Goal: Task Accomplishment & Management: Use online tool/utility

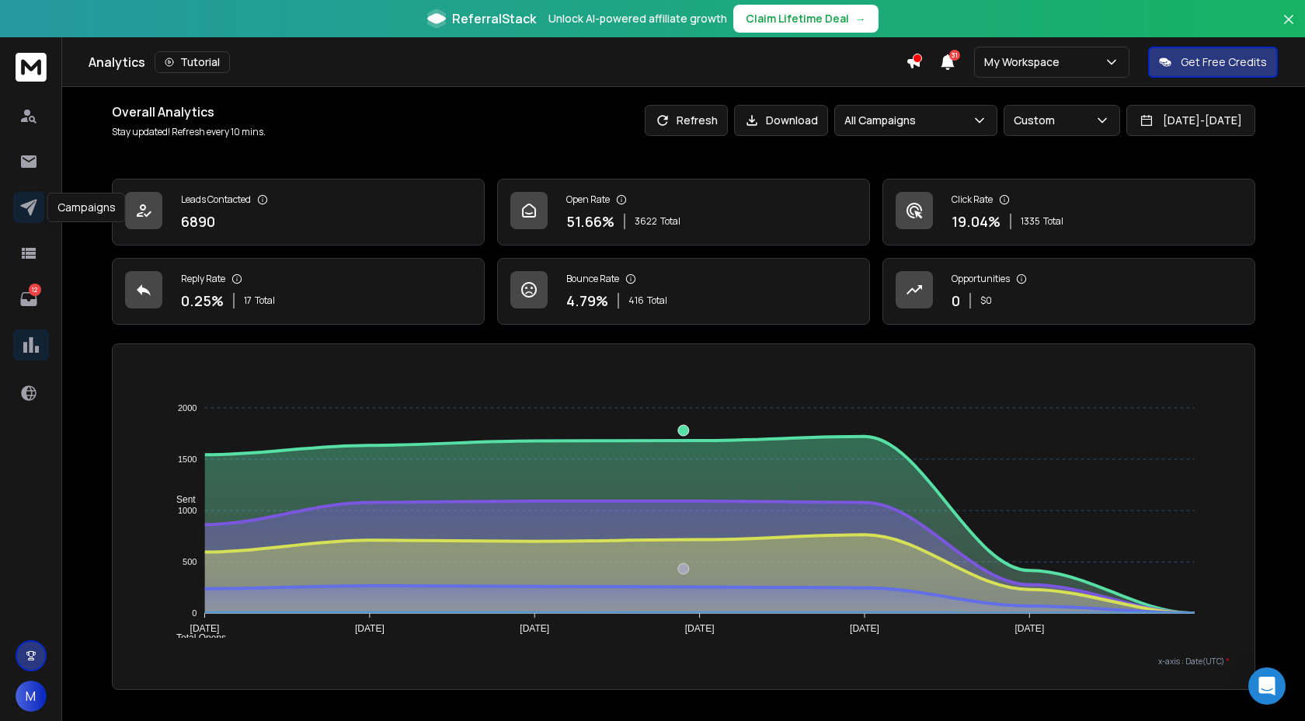
click at [18, 216] on link at bounding box center [28, 207] width 31 height 31
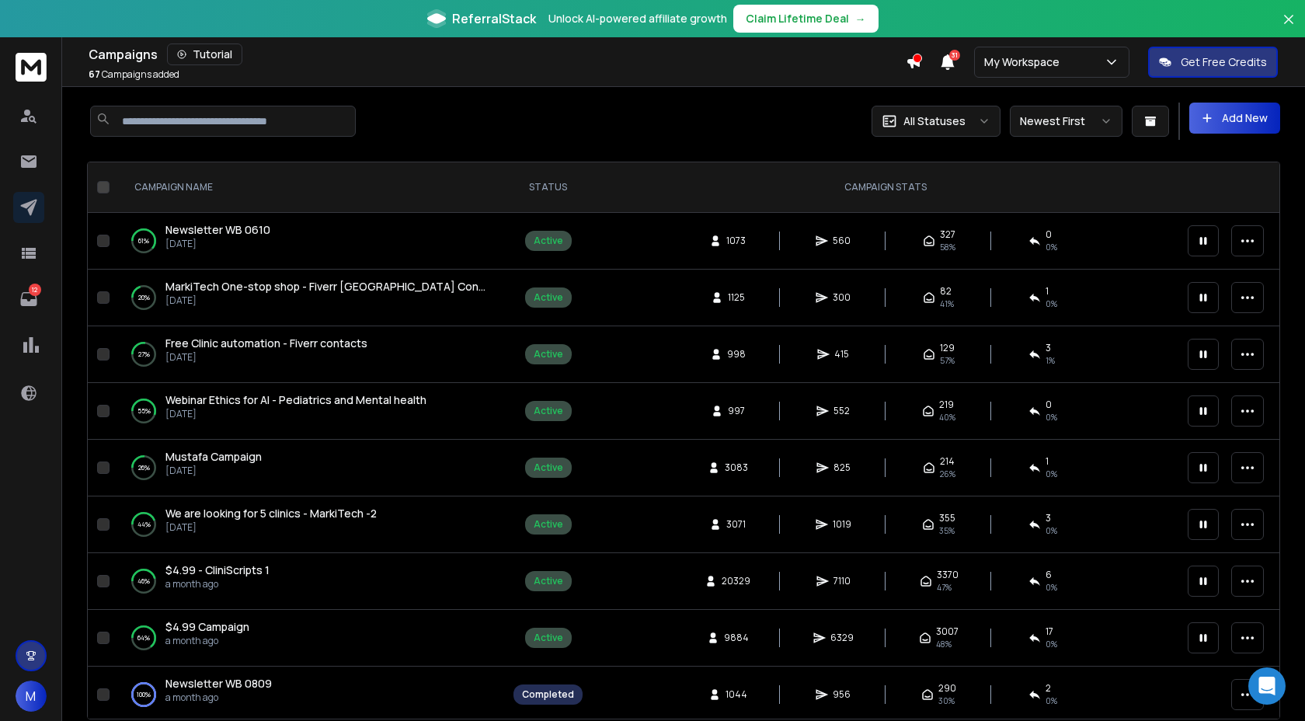
click at [249, 568] on span "$4.99 - CliniScripts 1" at bounding box center [217, 569] width 104 height 15
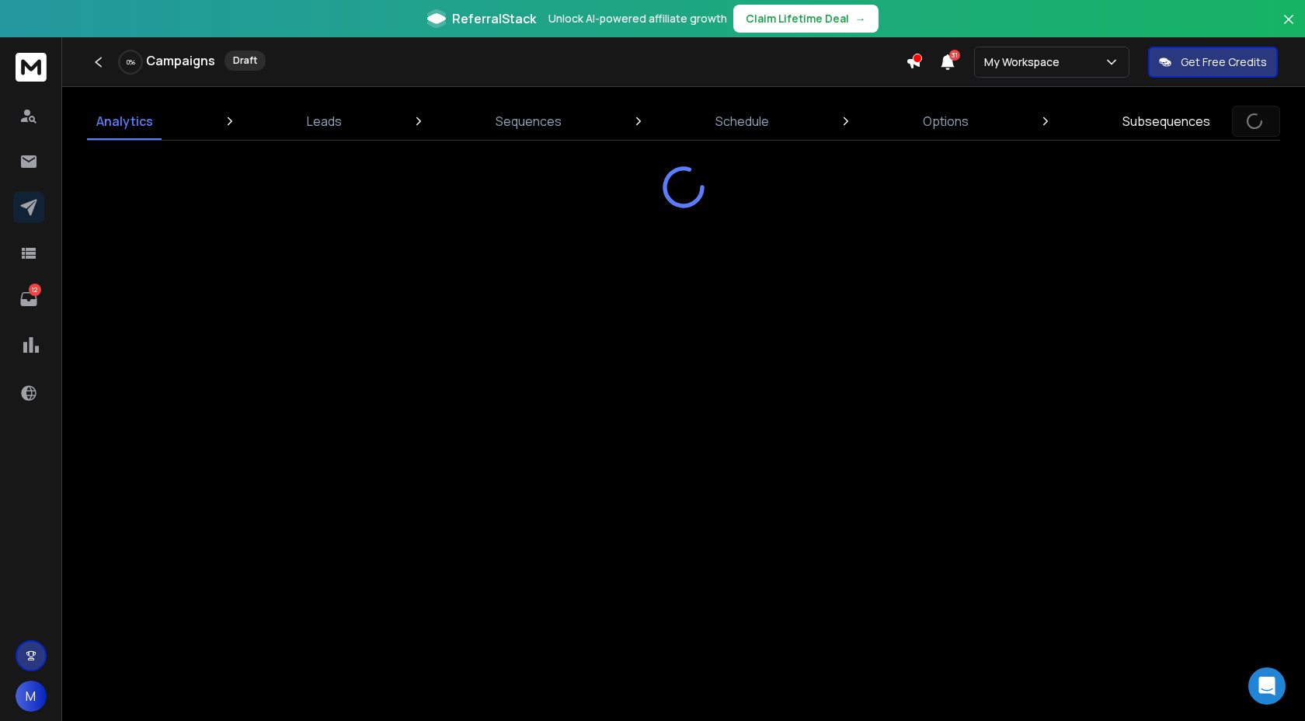
click at [1151, 115] on p "Subsequences" at bounding box center [1166, 121] width 88 height 19
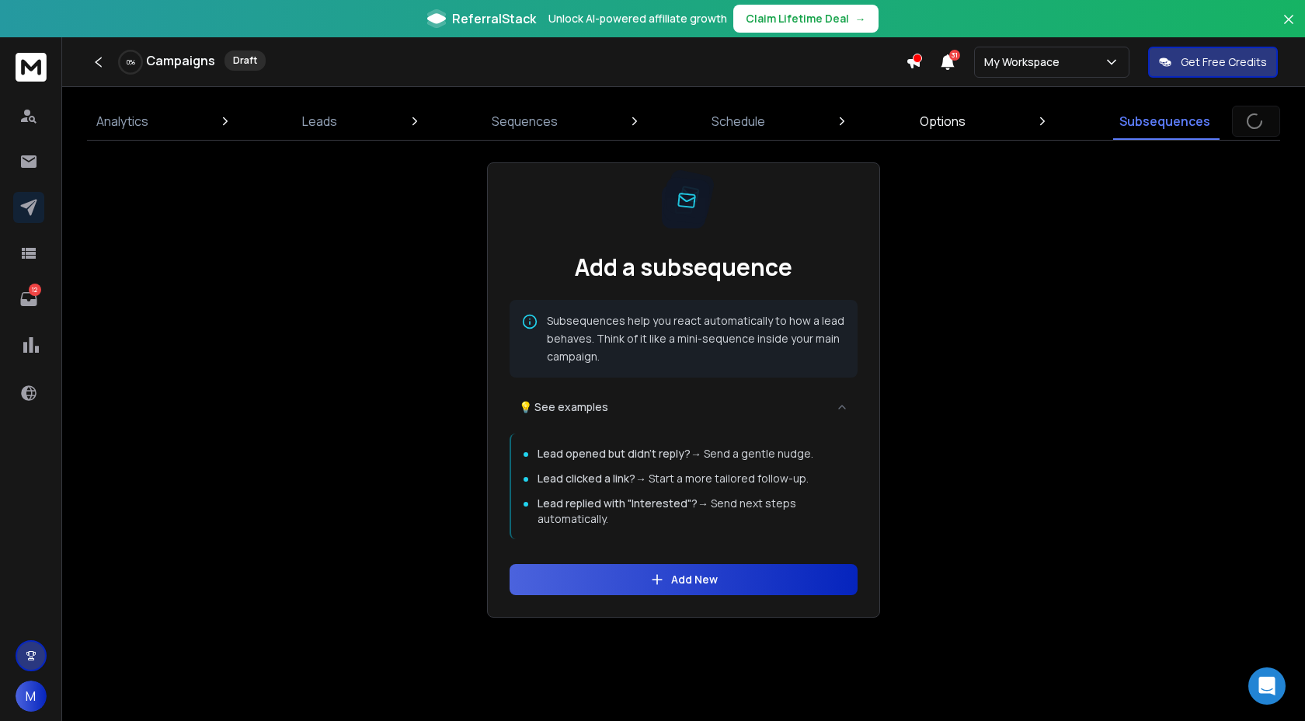
click at [959, 127] on p "Options" at bounding box center [943, 121] width 46 height 19
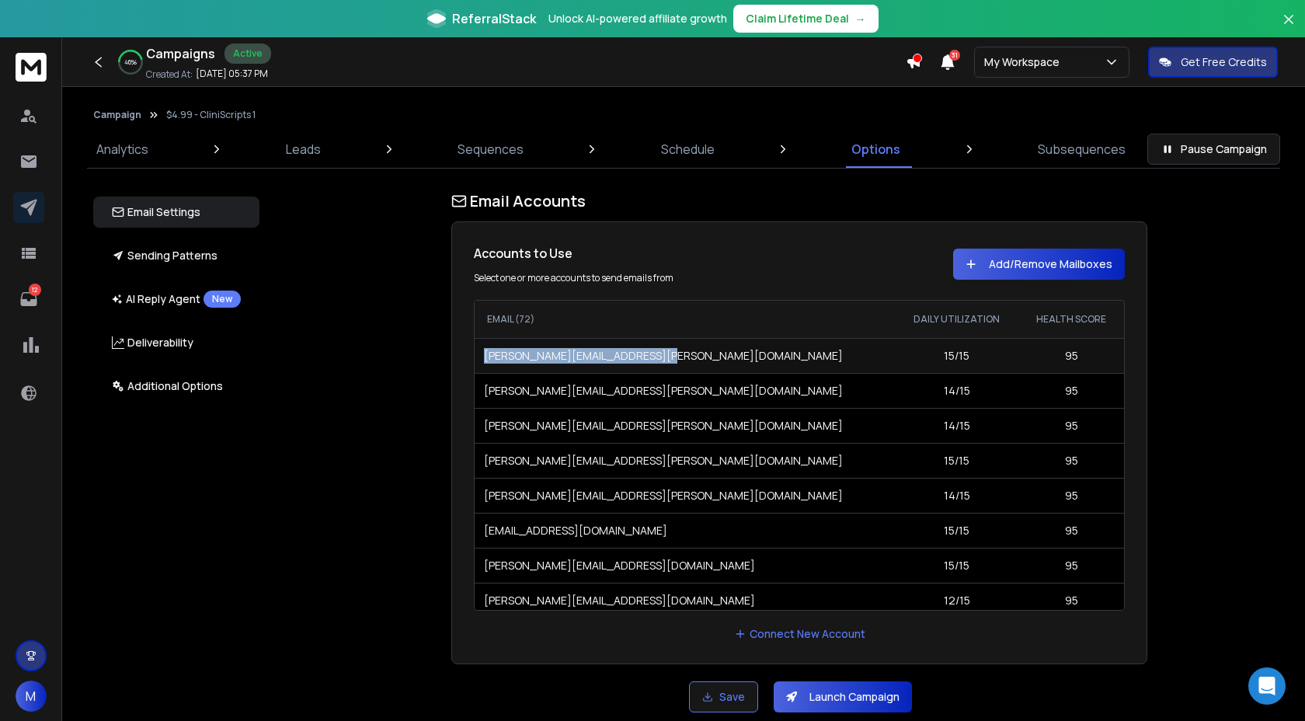
drag, startPoint x: 482, startPoint y: 357, endPoint x: 652, endPoint y: 371, distance: 170.6
click at [652, 371] on td "[PERSON_NAME][EMAIL_ADDRESS][PERSON_NAME][DOMAIN_NAME]" at bounding box center [685, 355] width 420 height 35
copy p "[PERSON_NAME][EMAIL_ADDRESS][PERSON_NAME][DOMAIN_NAME]"
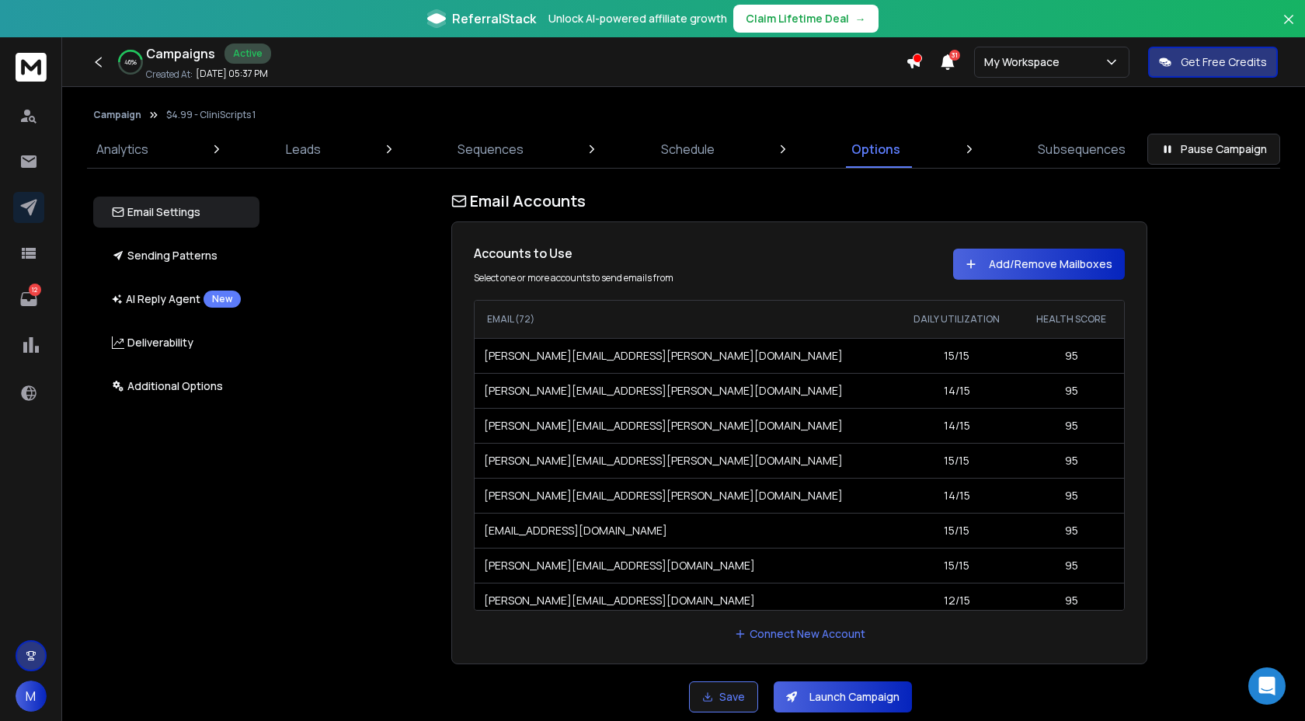
click at [698, 252] on h1 "Accounts to Use" at bounding box center [629, 253] width 310 height 19
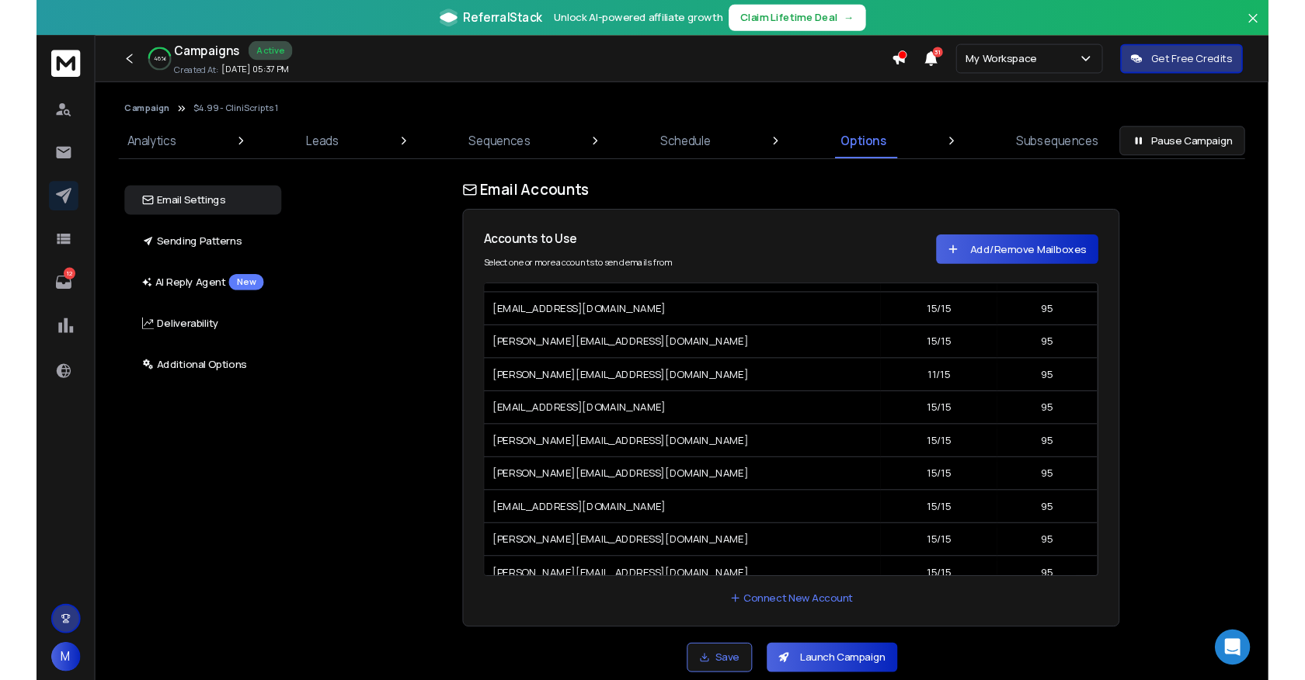
scroll to position [2246, 0]
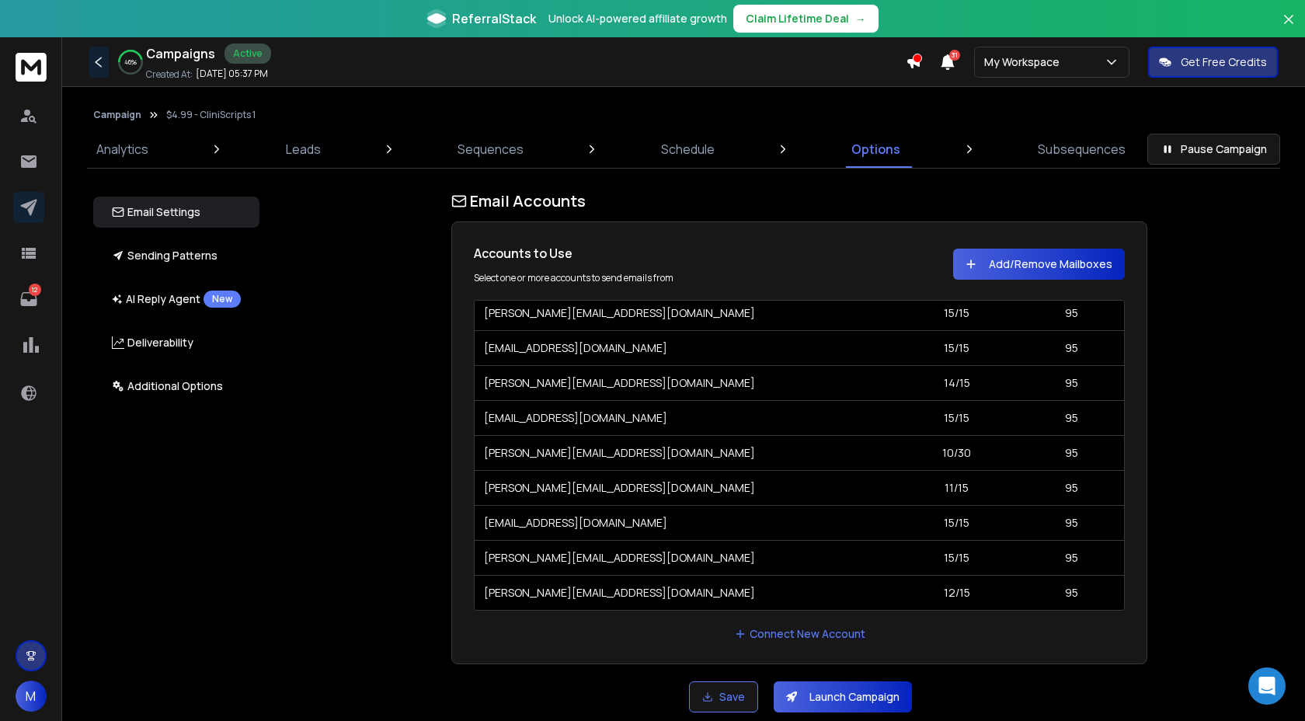
click at [100, 63] on icon at bounding box center [99, 62] width 14 height 14
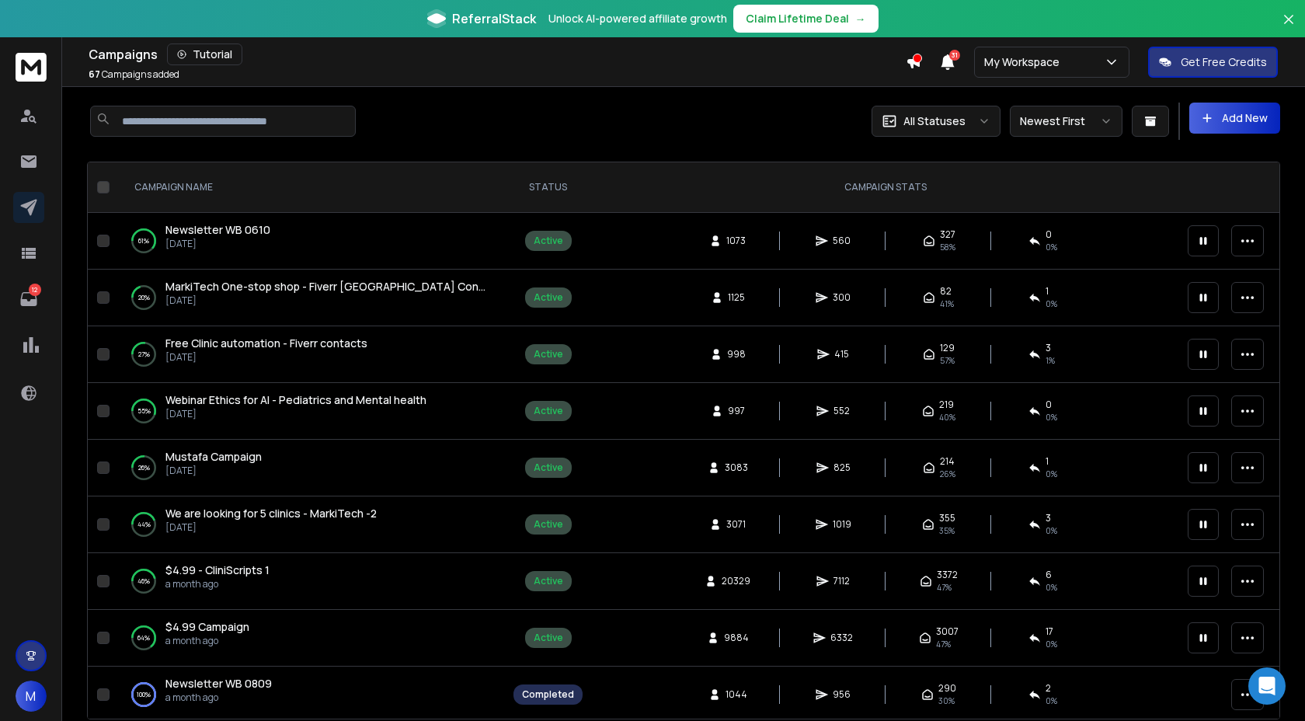
click at [192, 467] on p "[DATE]" at bounding box center [213, 471] width 96 height 12
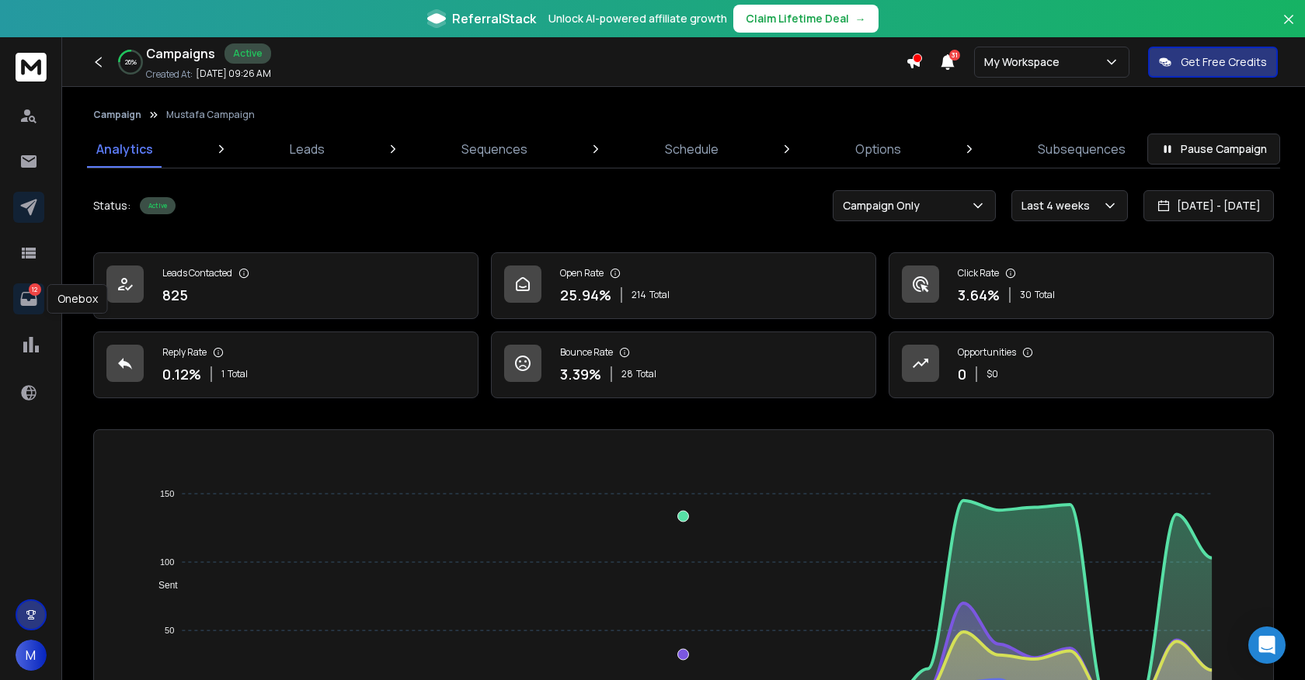
click at [27, 291] on icon at bounding box center [28, 299] width 19 height 19
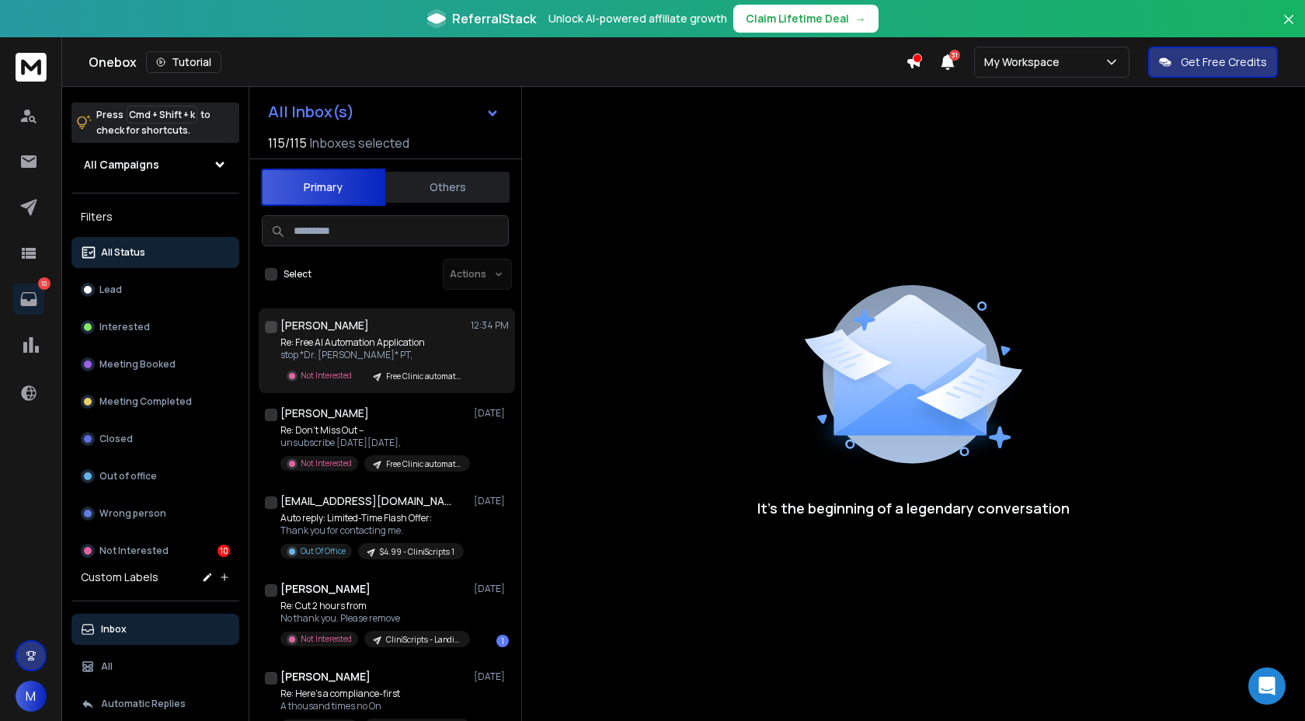
click at [422, 322] on div "Jack Wong 12:34 PM" at bounding box center [394, 326] width 228 height 16
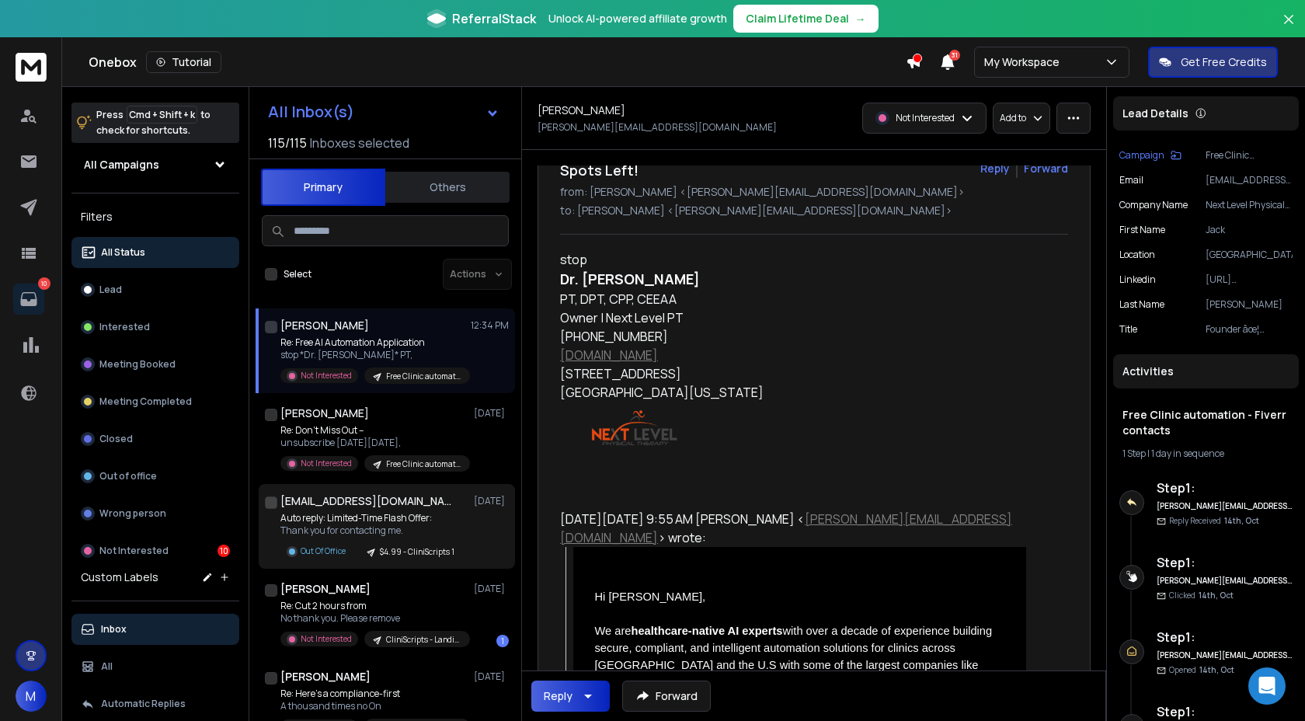
scroll to position [21, 0]
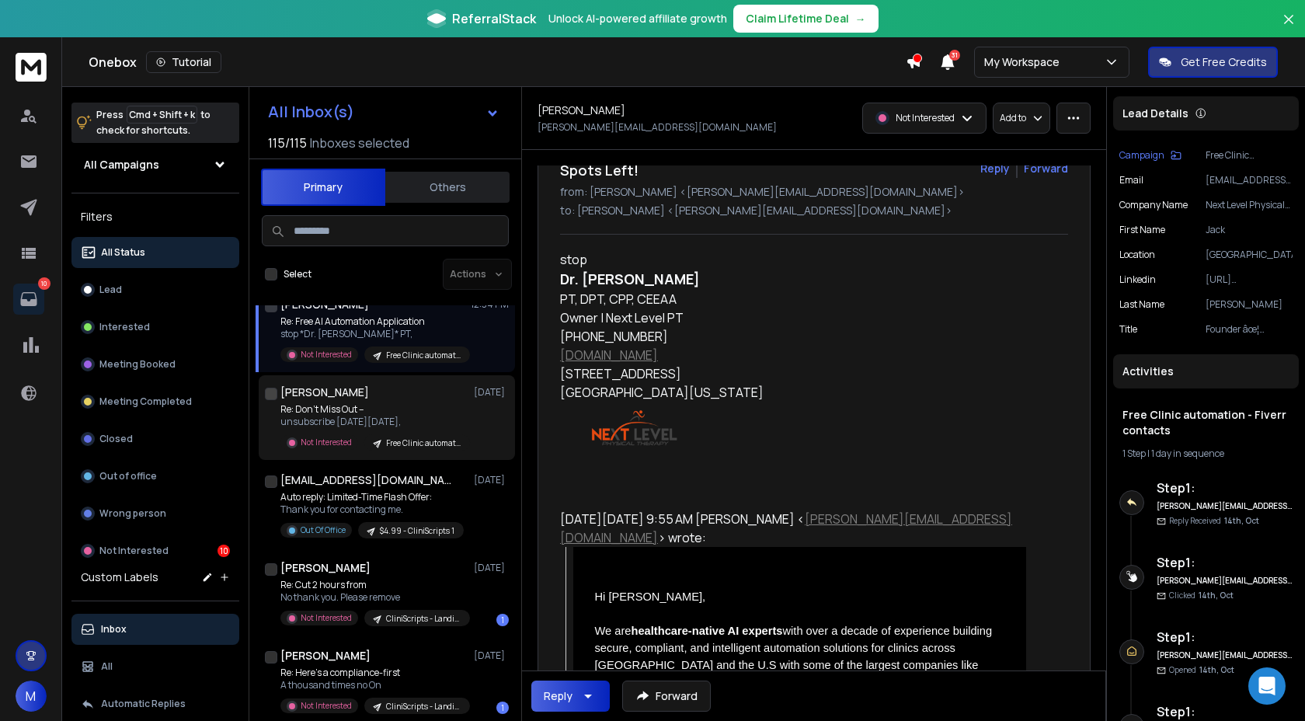
click at [407, 398] on div "Brenna Dorsey 13 Oct" at bounding box center [394, 393] width 228 height 16
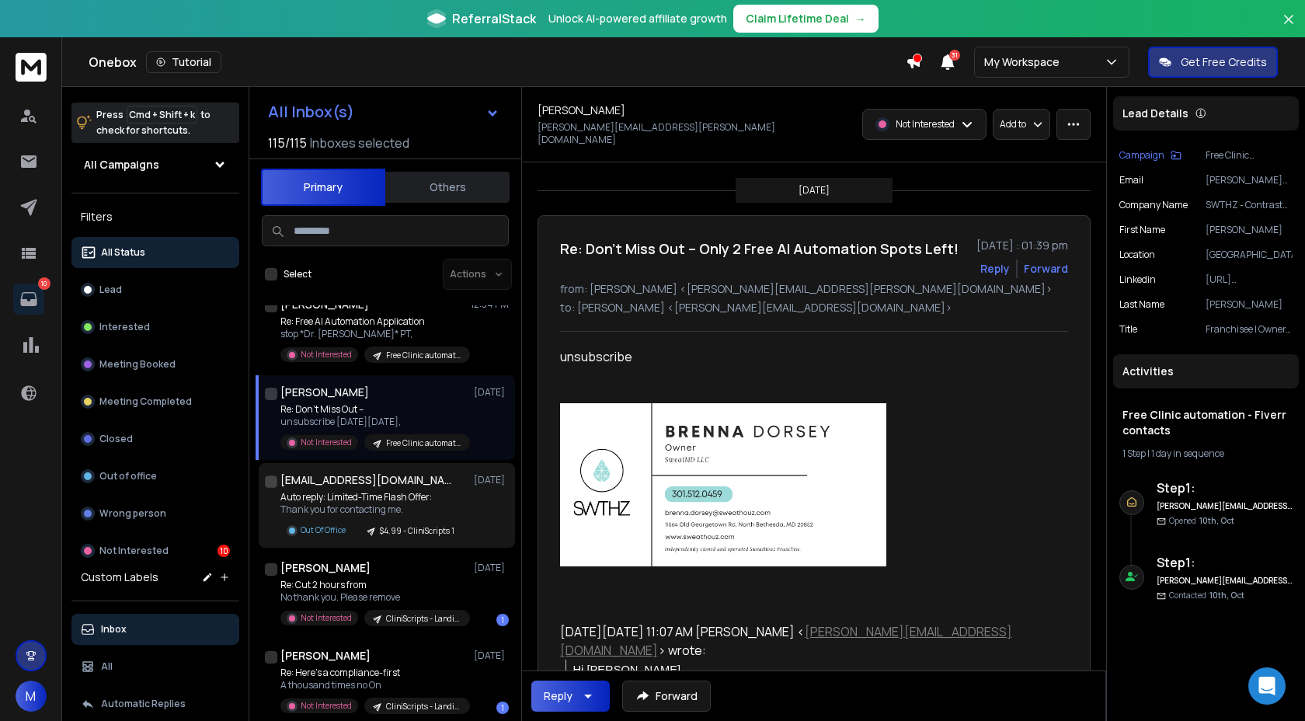
click at [440, 492] on p "Auto reply: Limited-Time Flash Offer:" at bounding box center [371, 497] width 183 height 12
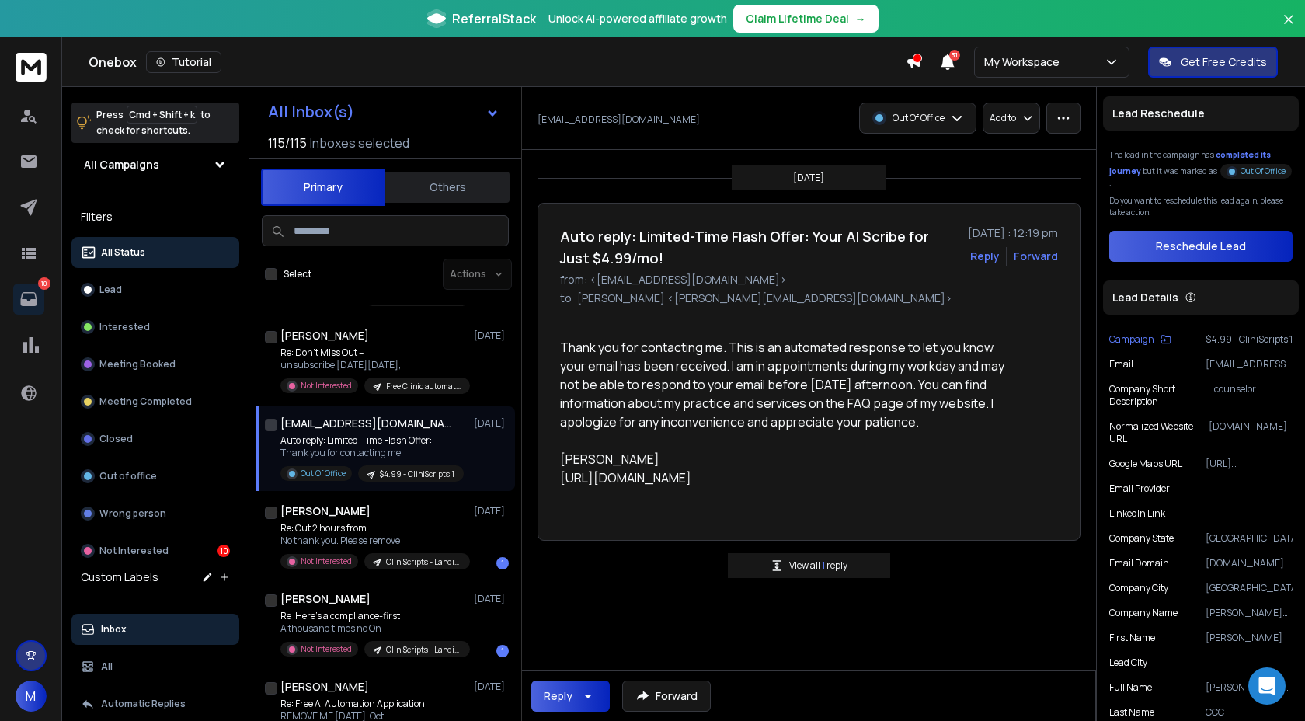
scroll to position [78, 0]
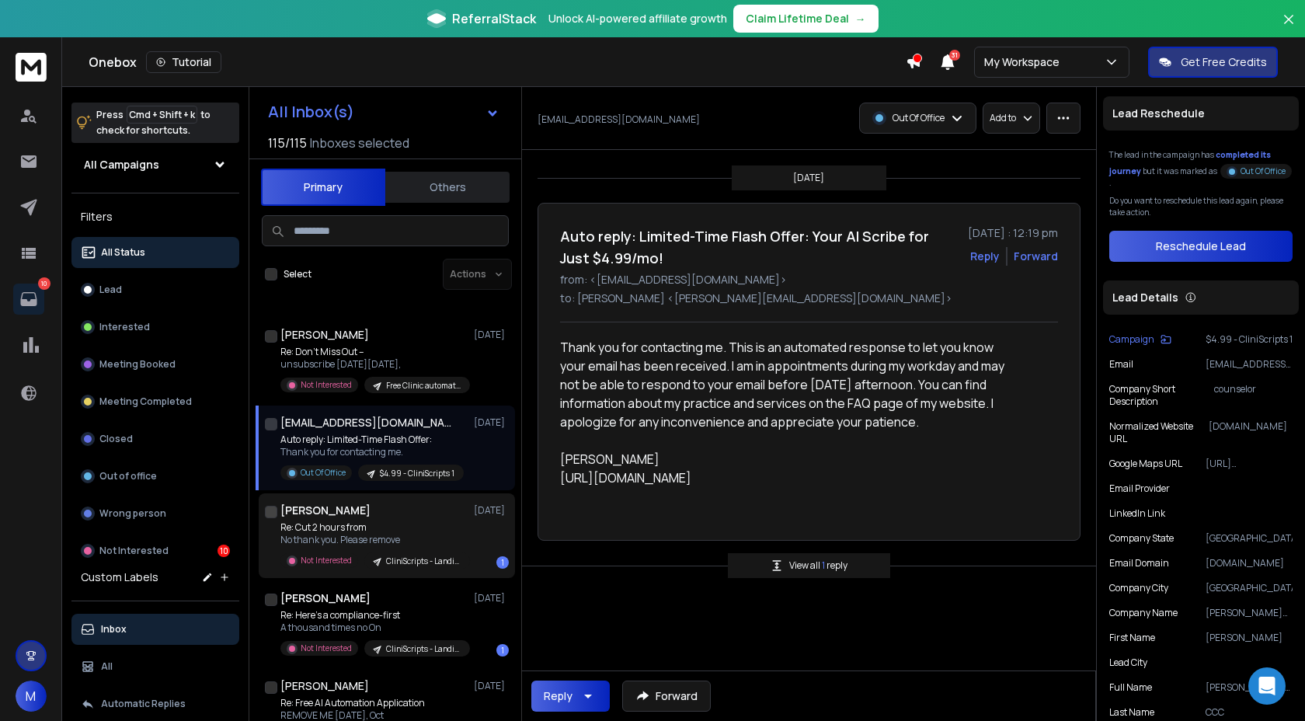
click at [392, 531] on p "Re: Cut 2 hours from" at bounding box center [373, 527] width 186 height 12
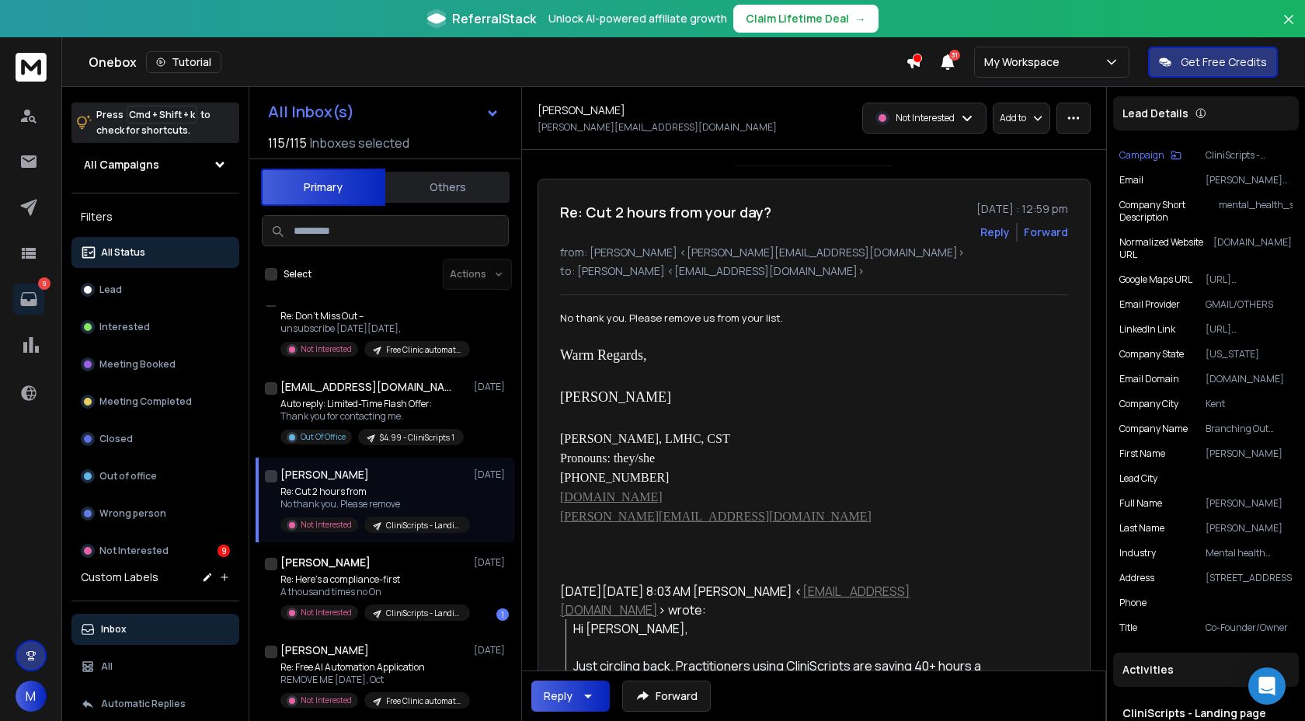
scroll to position [115, 0]
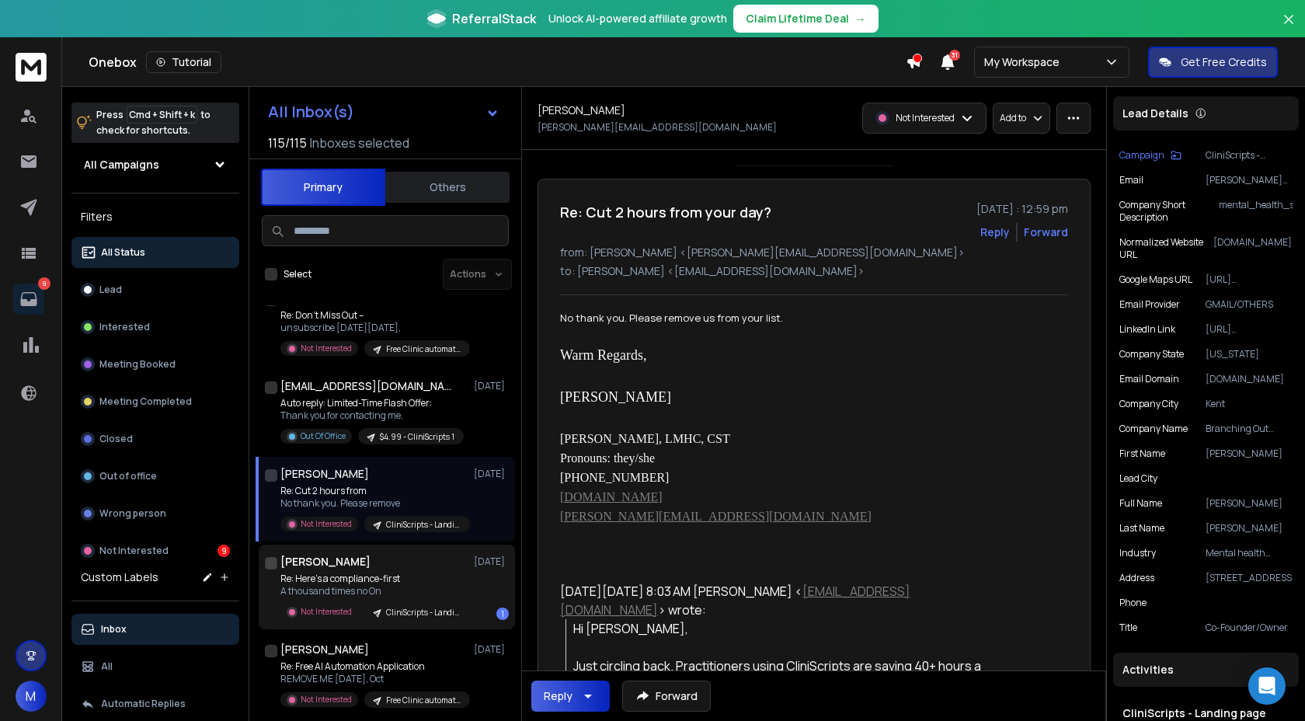
click at [398, 571] on div "Cassandra Lange 08 Oct Re: Here’s a compliance-first A thousand times no On Not…" at bounding box center [394, 587] width 228 height 66
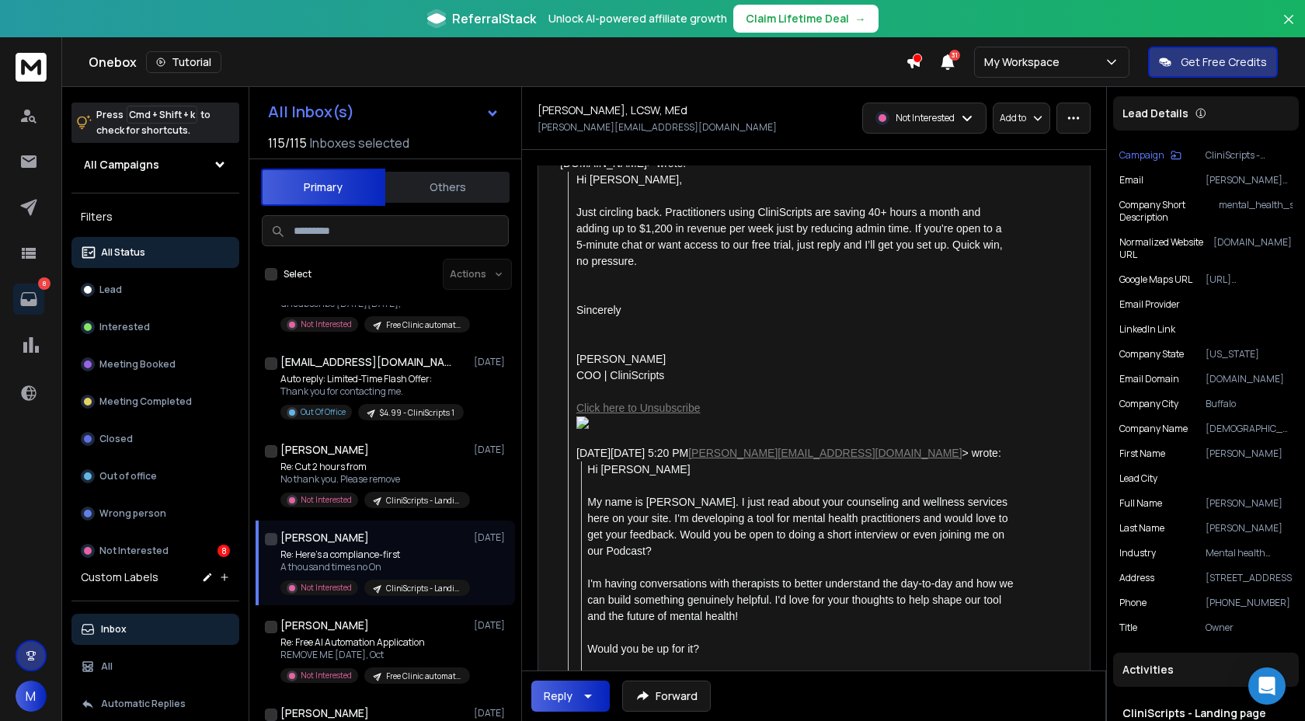
scroll to position [376, 0]
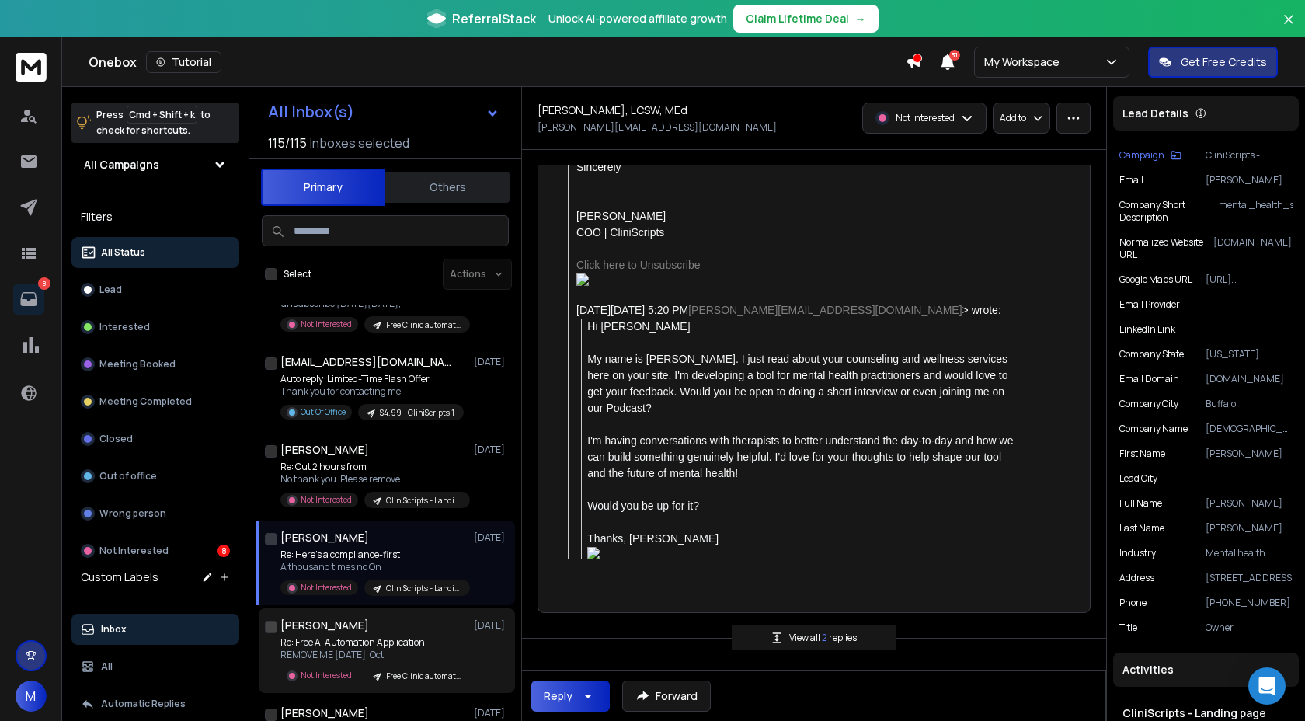
click at [432, 651] on p "REMOVE ME [DATE], Oct" at bounding box center [373, 655] width 186 height 12
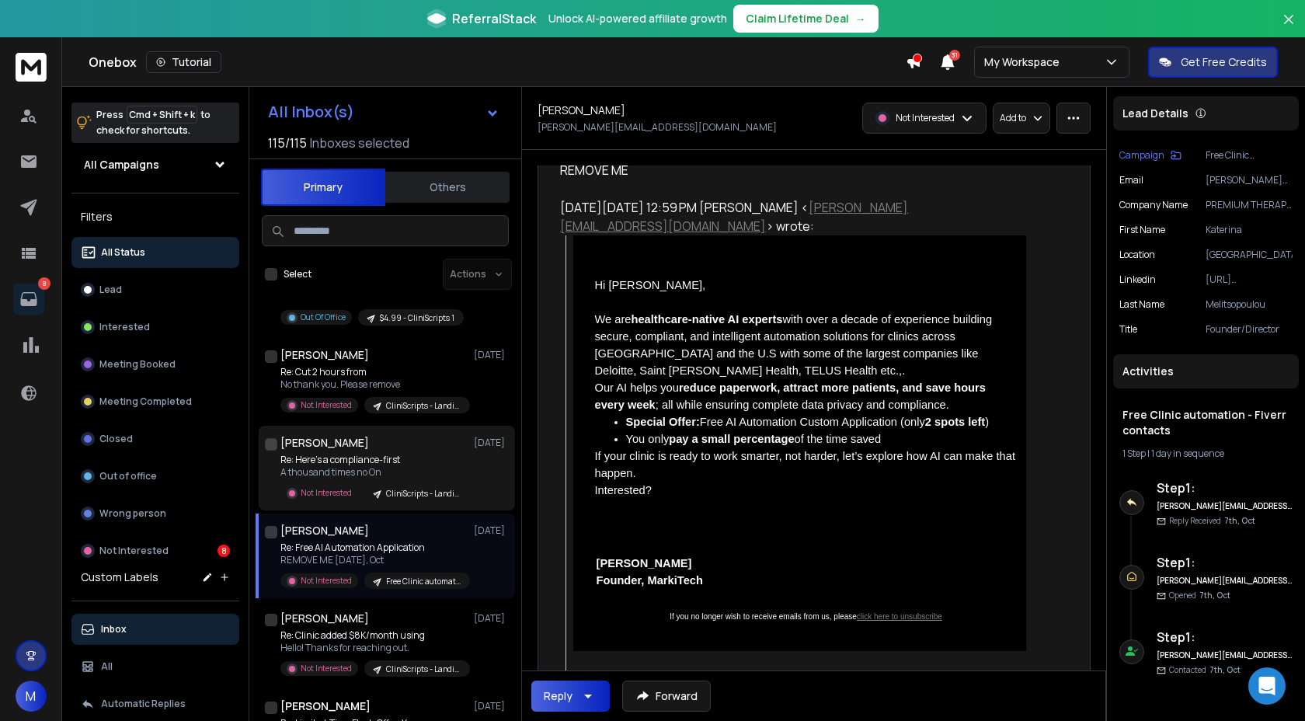
scroll to position [235, 0]
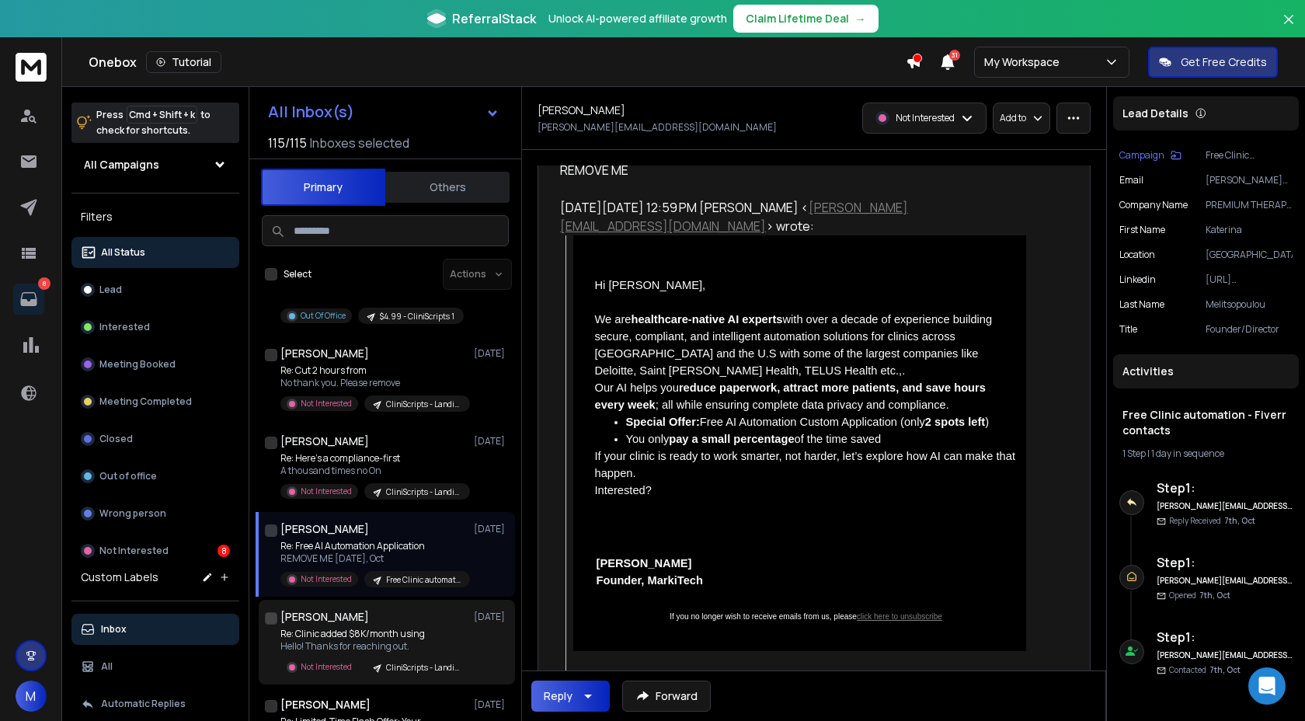
click at [390, 625] on div "Kathryn Davis 07 Oct Re: Clinic added $8K/month using Hello! Thanks for reachin…" at bounding box center [394, 642] width 228 height 66
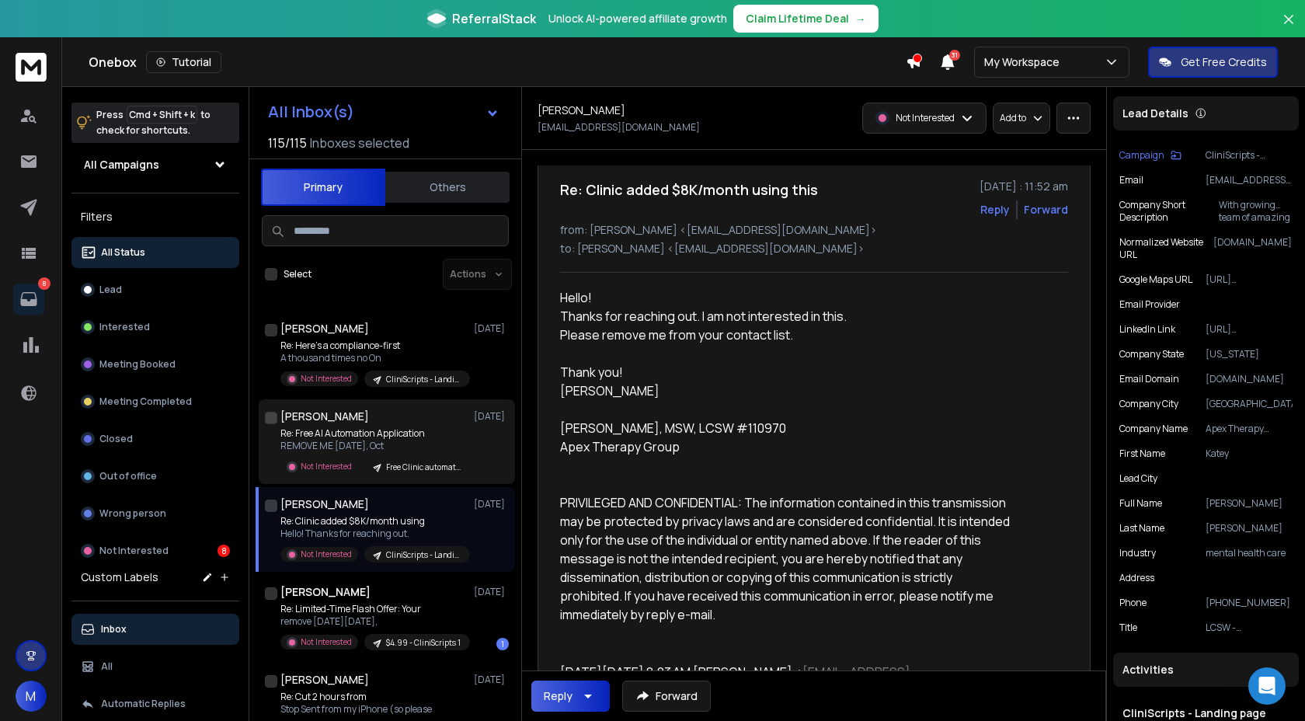
scroll to position [349, 0]
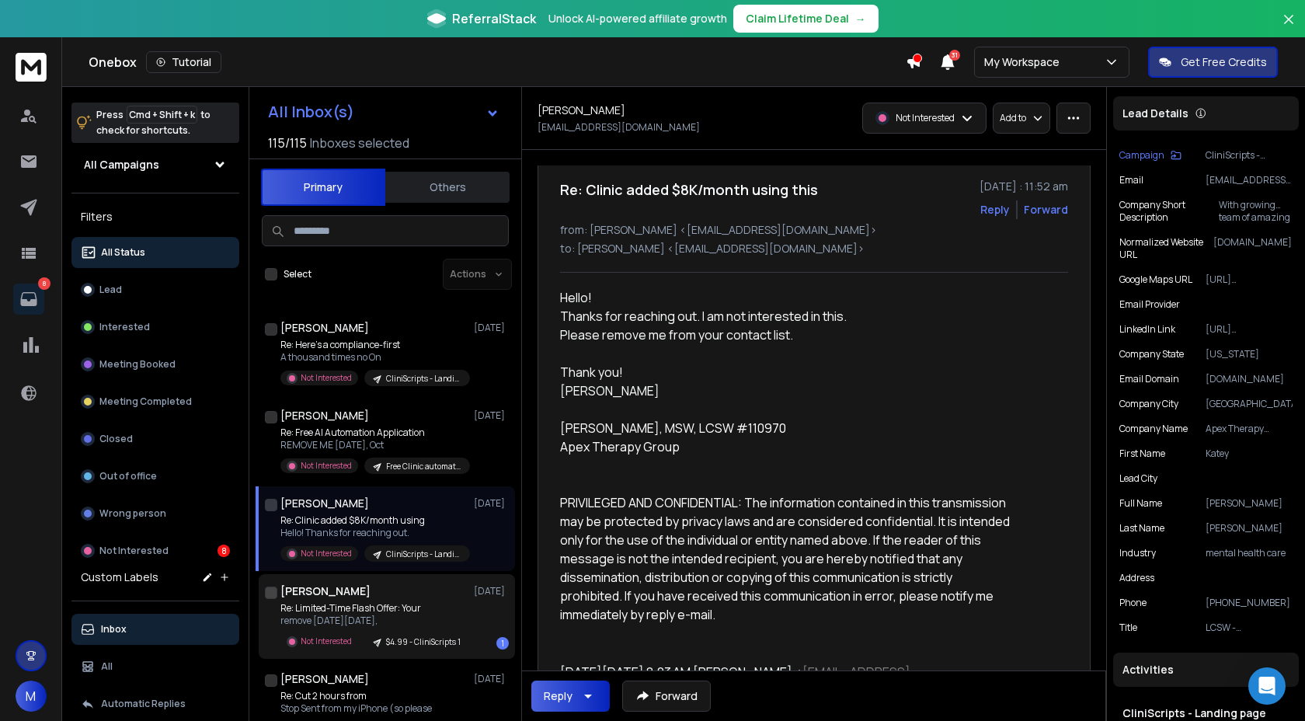
click at [416, 610] on p "Re: Limited-Time Flash Offer: Your" at bounding box center [373, 608] width 186 height 12
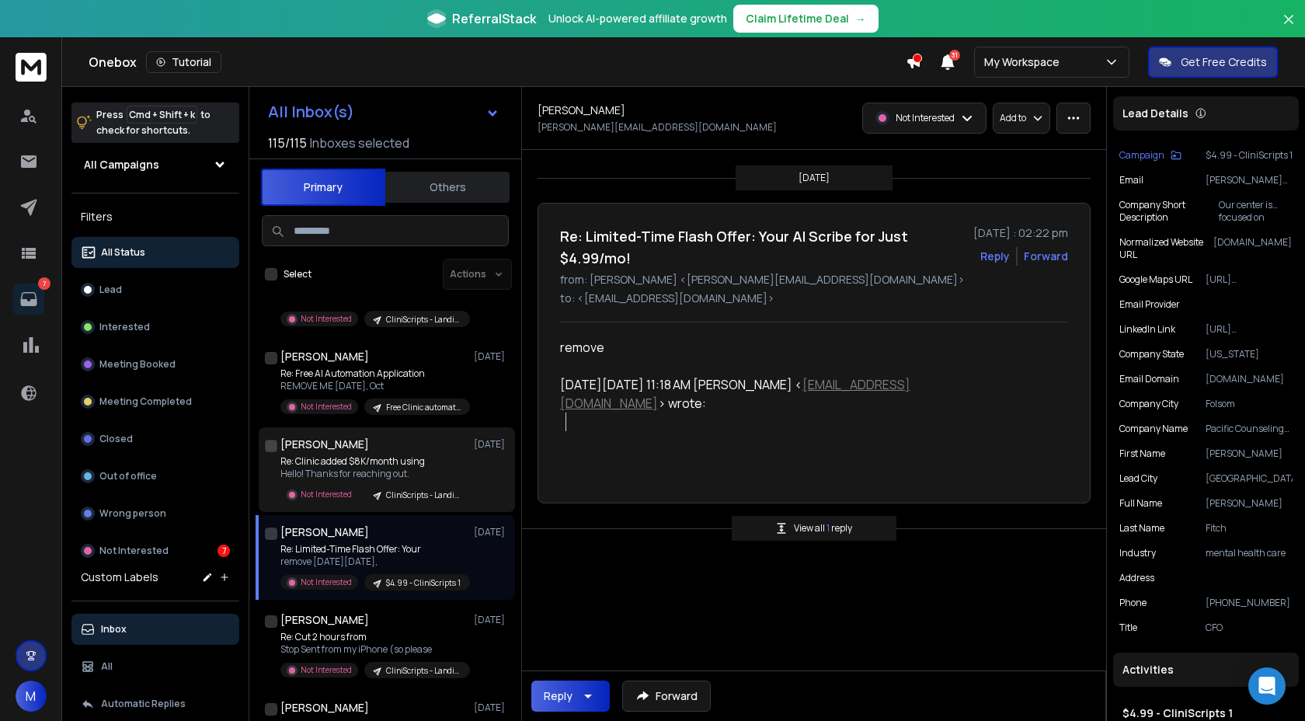
scroll to position [409, 0]
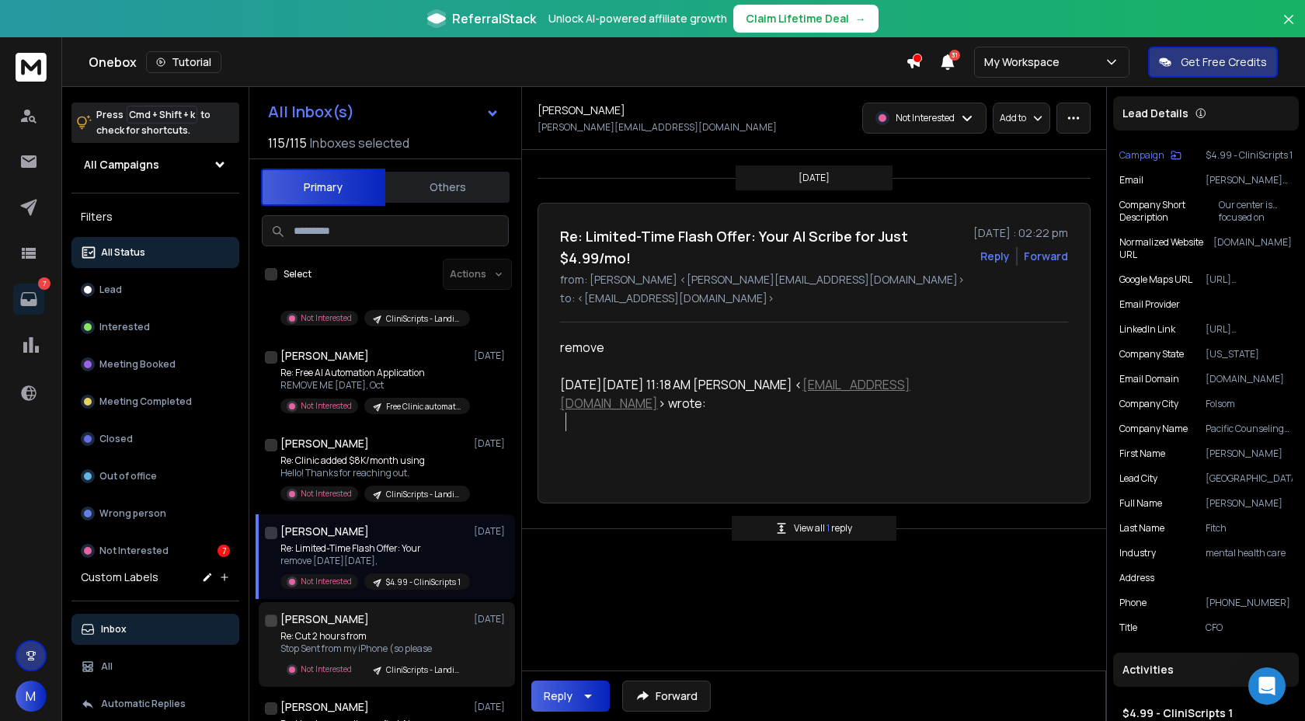
click at [420, 628] on div "Steven Reigns 02 Oct Re: Cut 2 hours from Stop Sent from my iPhone (so please N…" at bounding box center [394, 644] width 228 height 66
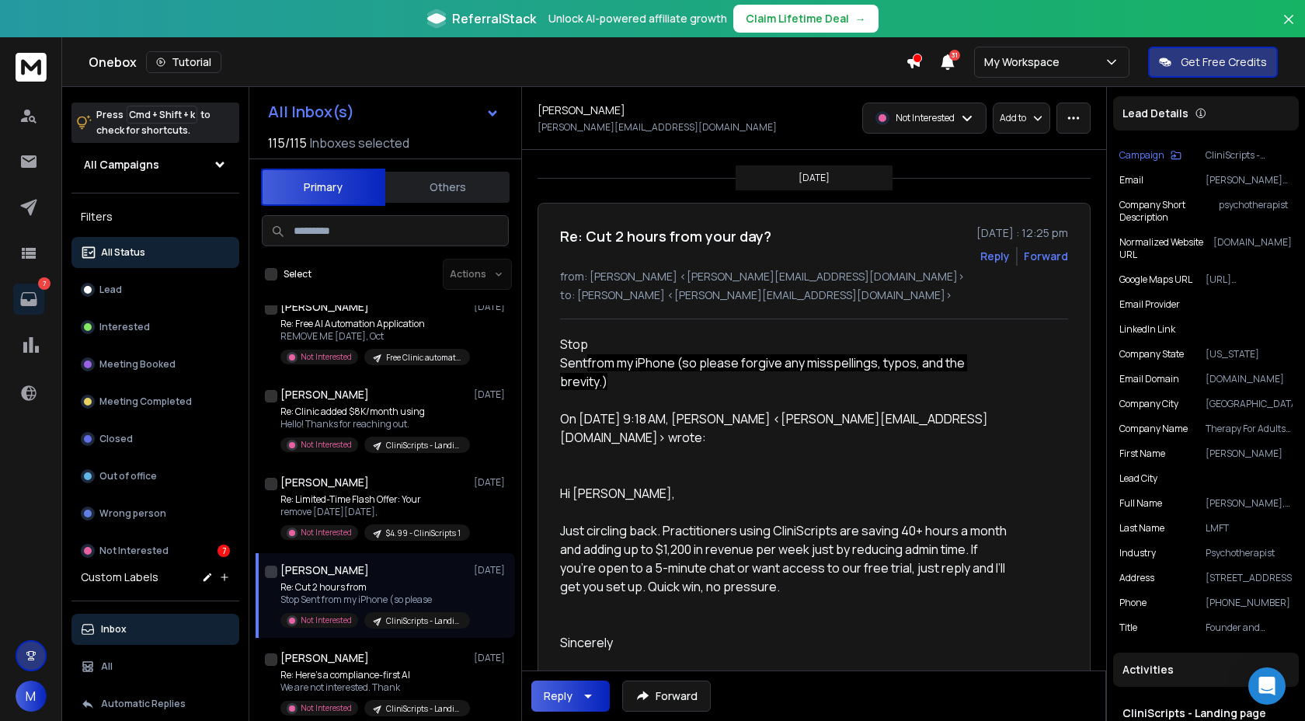
scroll to position [464, 0]
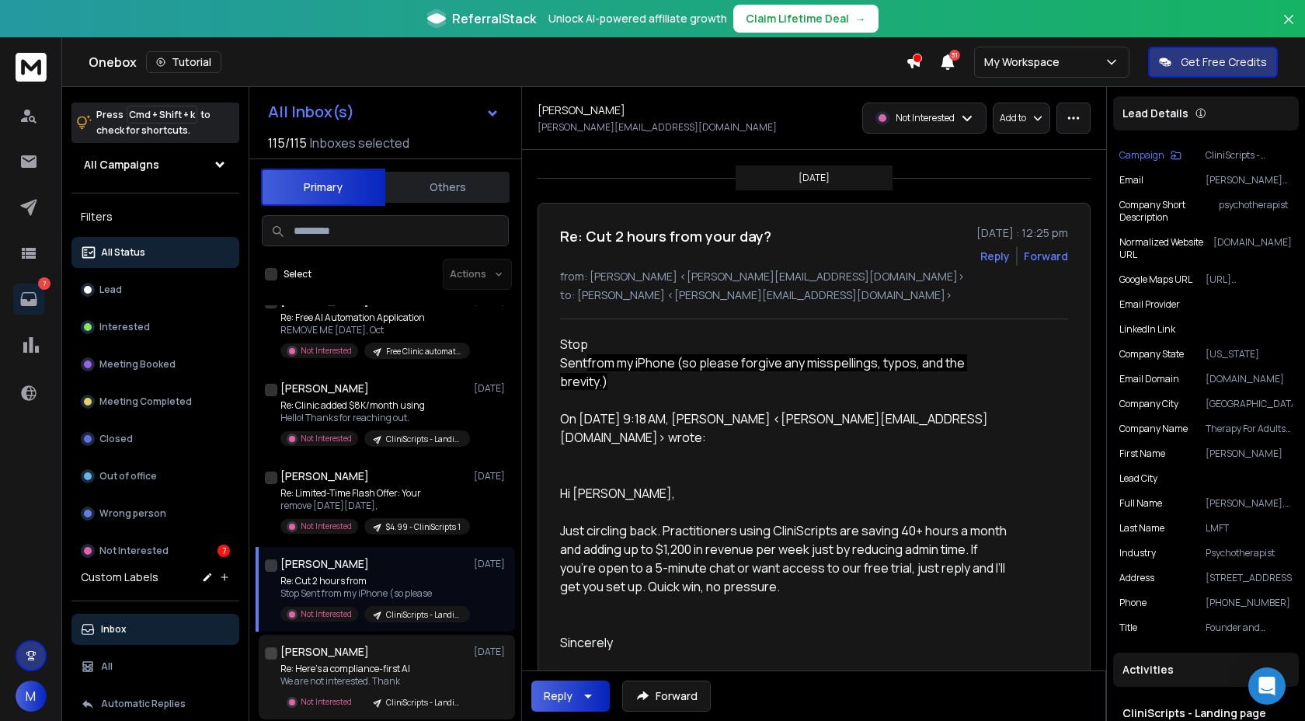
click at [400, 661] on div "Kathi Ells 01 Oct Re: Here’s a compliance-first AI We are not interested. Thank…" at bounding box center [394, 677] width 228 height 66
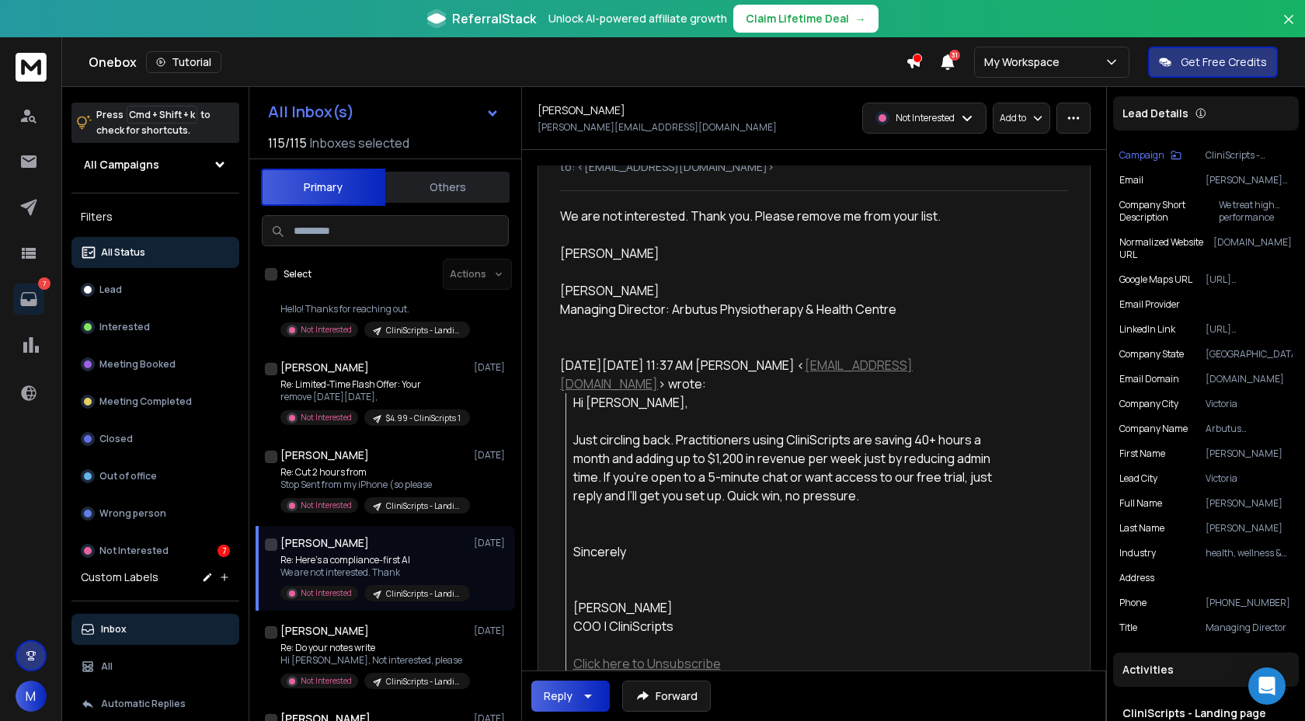
scroll to position [197, 0]
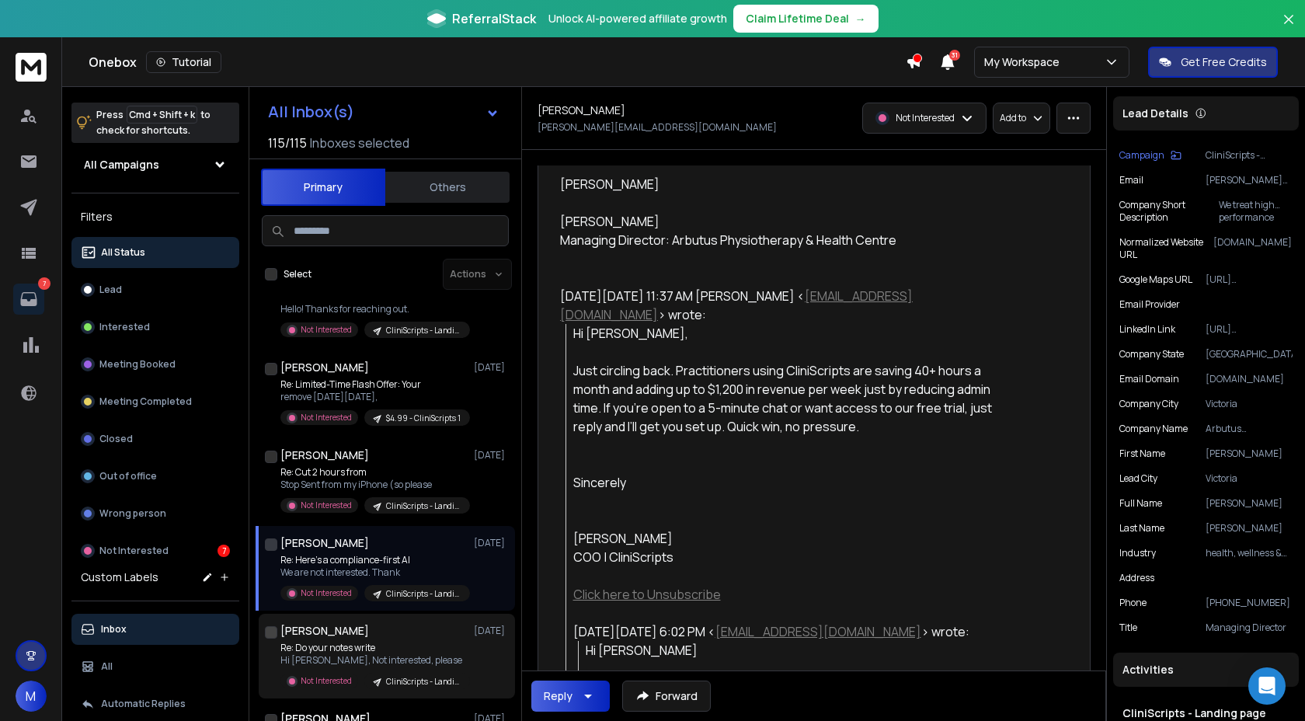
click at [402, 634] on div "Stella Liang 01 Oct" at bounding box center [394, 631] width 228 height 16
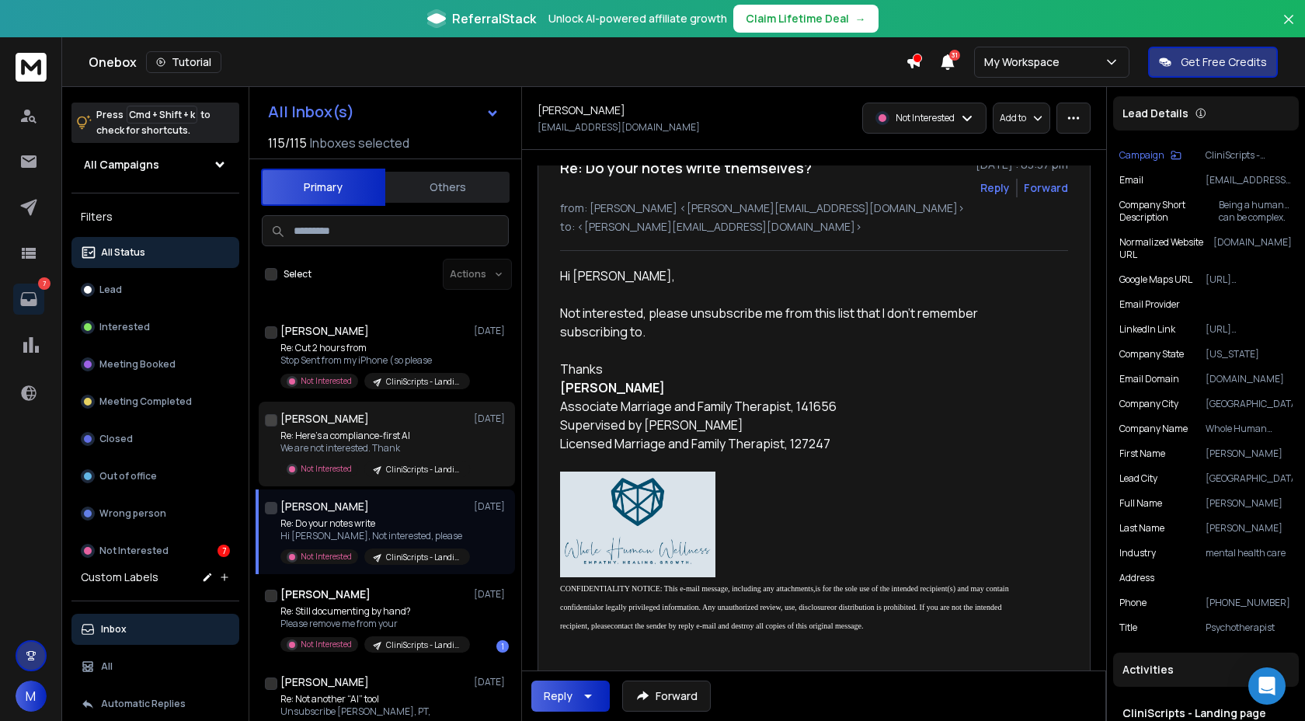
scroll to position [698, 0]
click at [382, 607] on p "Re: Still documenting by hand?" at bounding box center [373, 610] width 186 height 12
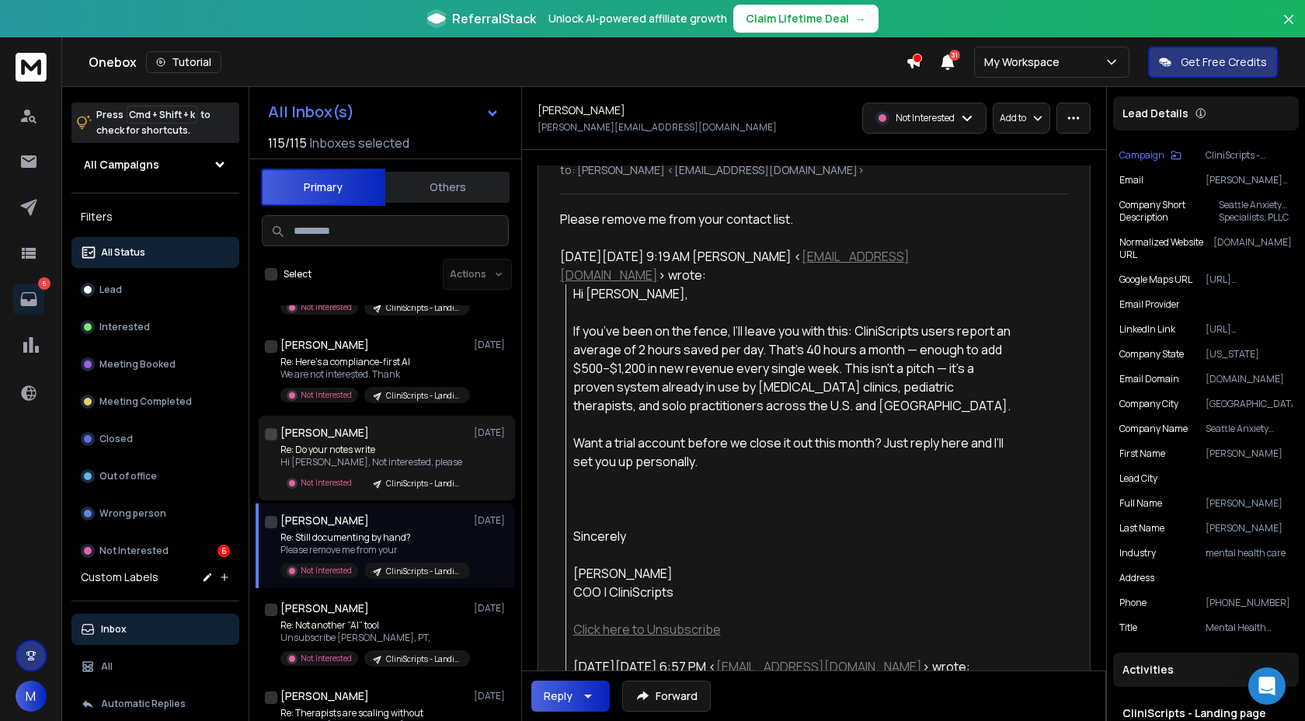
scroll to position [776, 0]
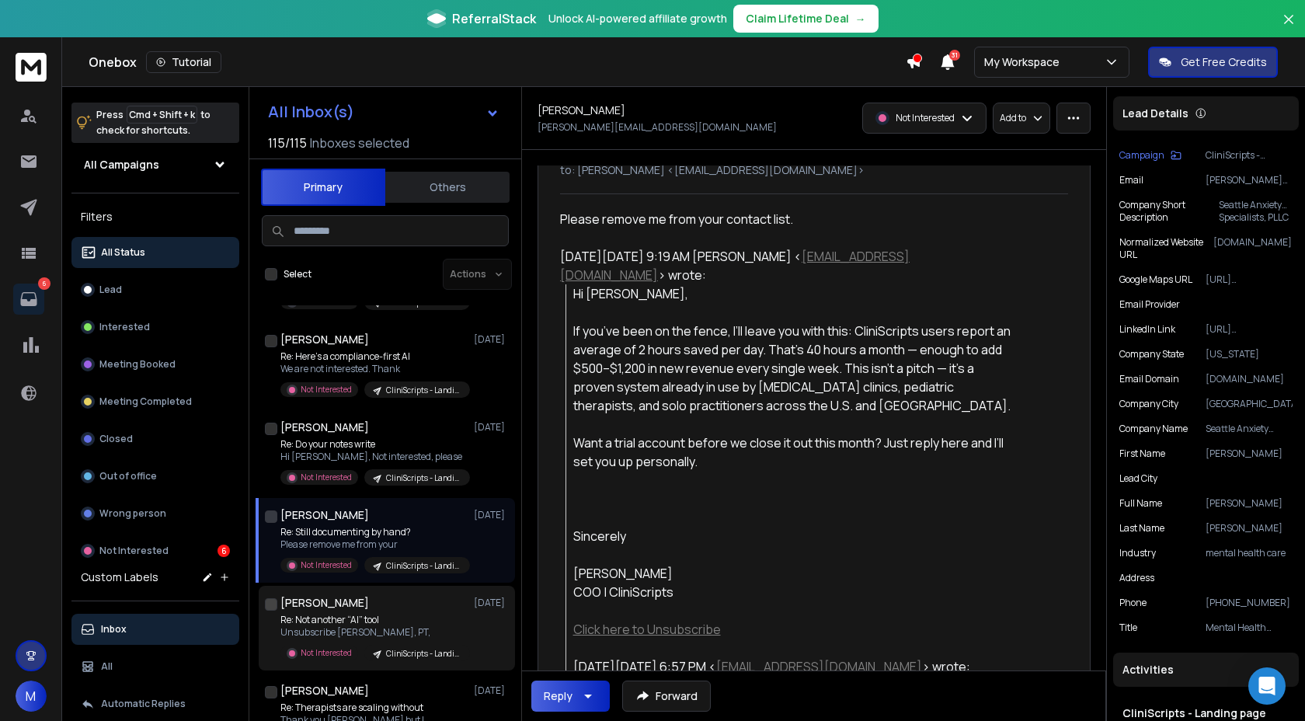
click at [389, 616] on p "Re: Not another “AI” tool" at bounding box center [373, 620] width 186 height 12
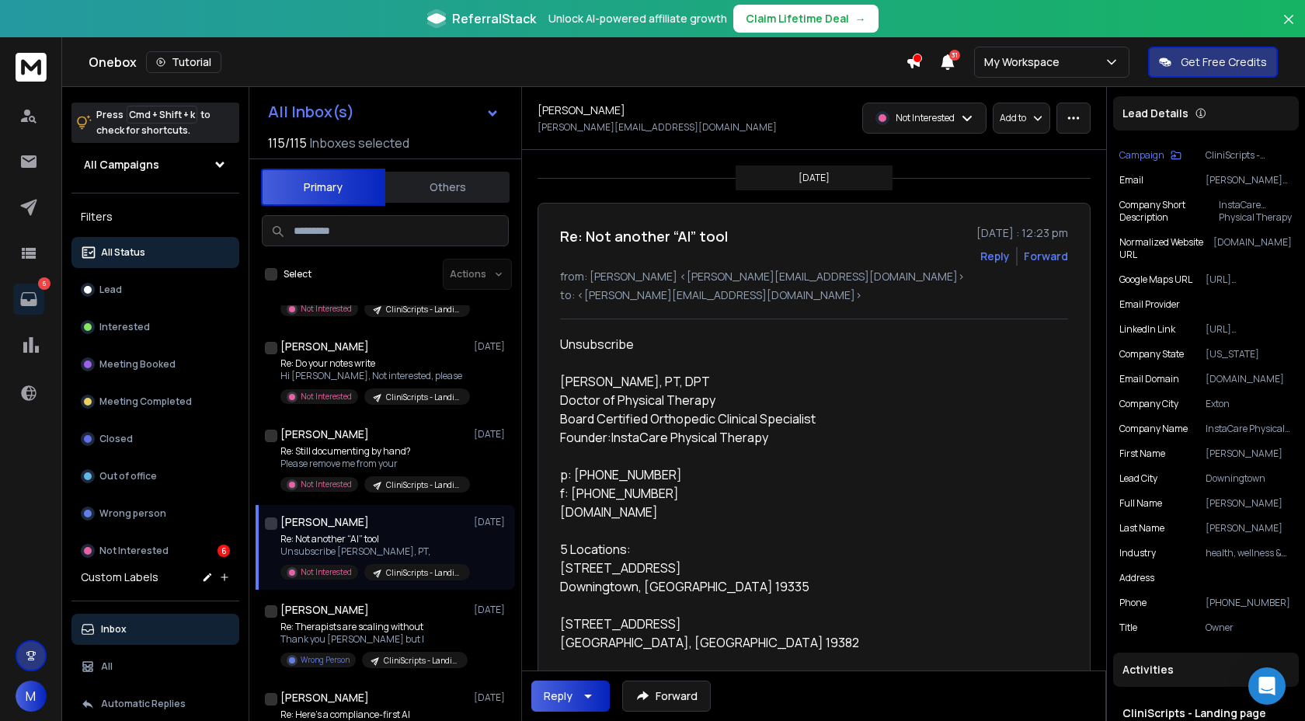
scroll to position [859, 0]
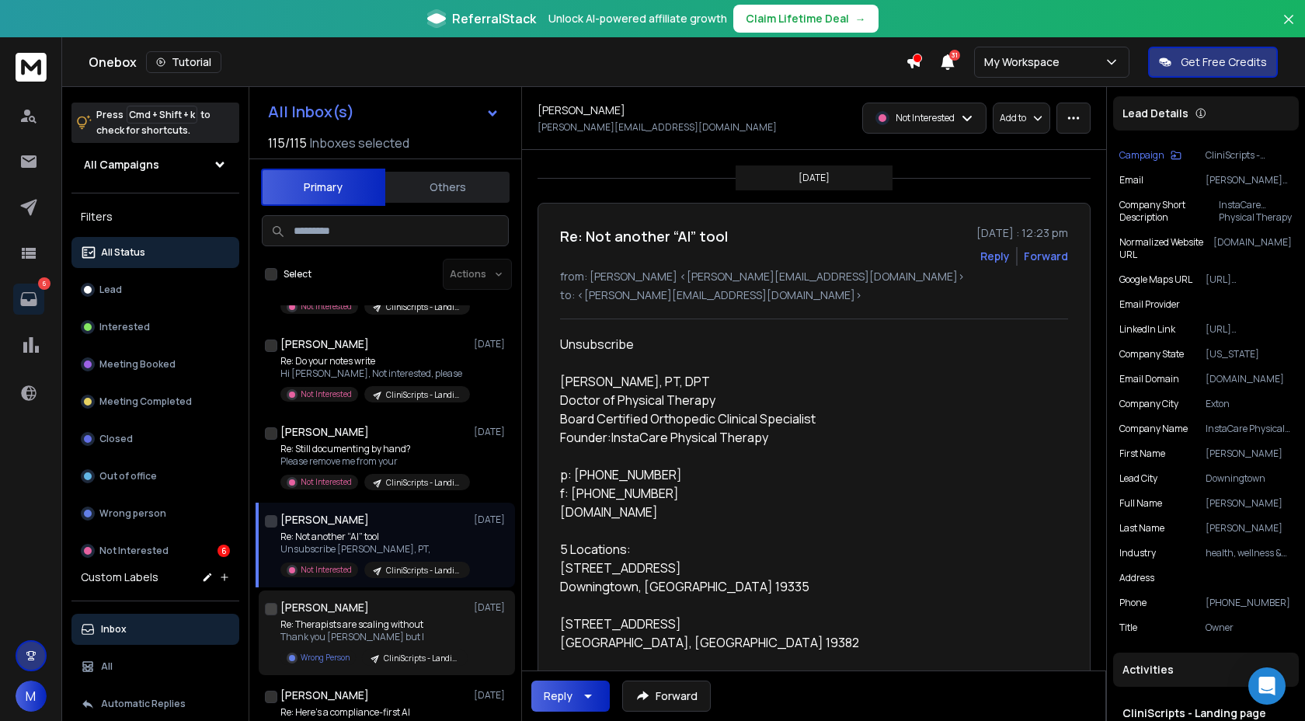
click at [444, 616] on div "Marchelle Carl 29 Sep Re: Therapists are scaling without Thank you Michael but …" at bounding box center [394, 633] width 228 height 66
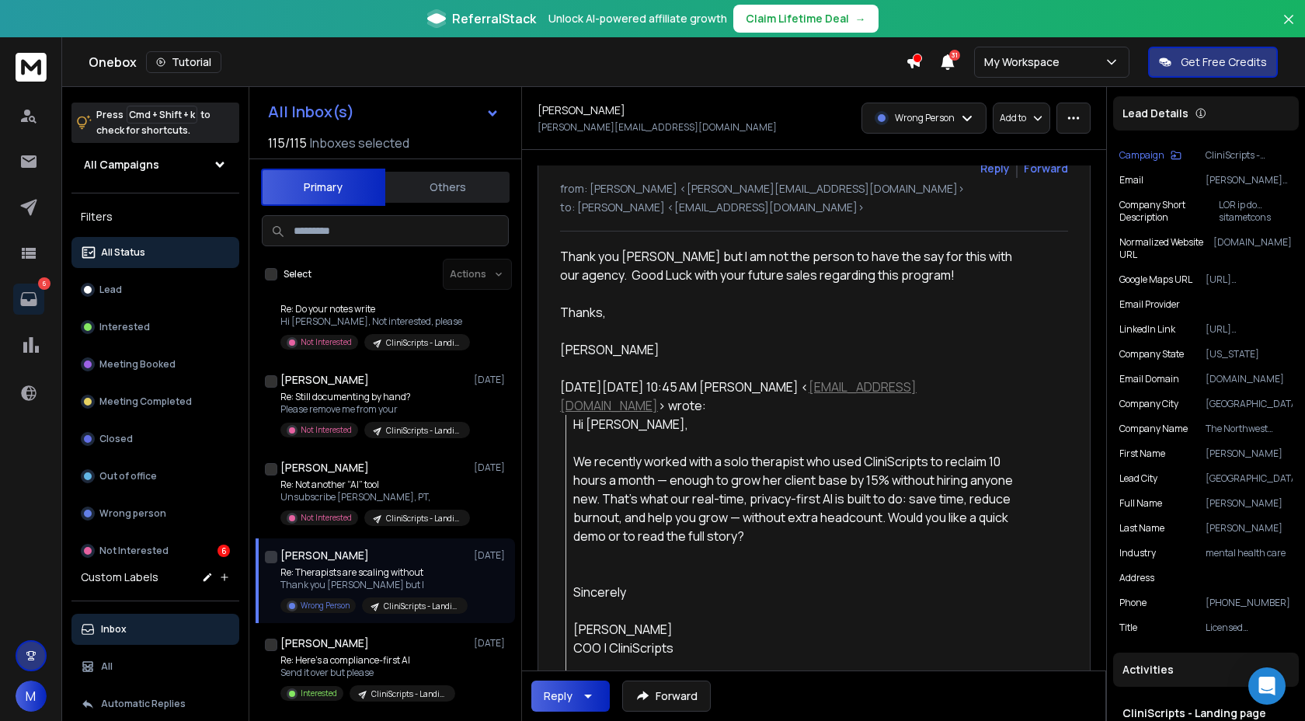
scroll to position [988, 0]
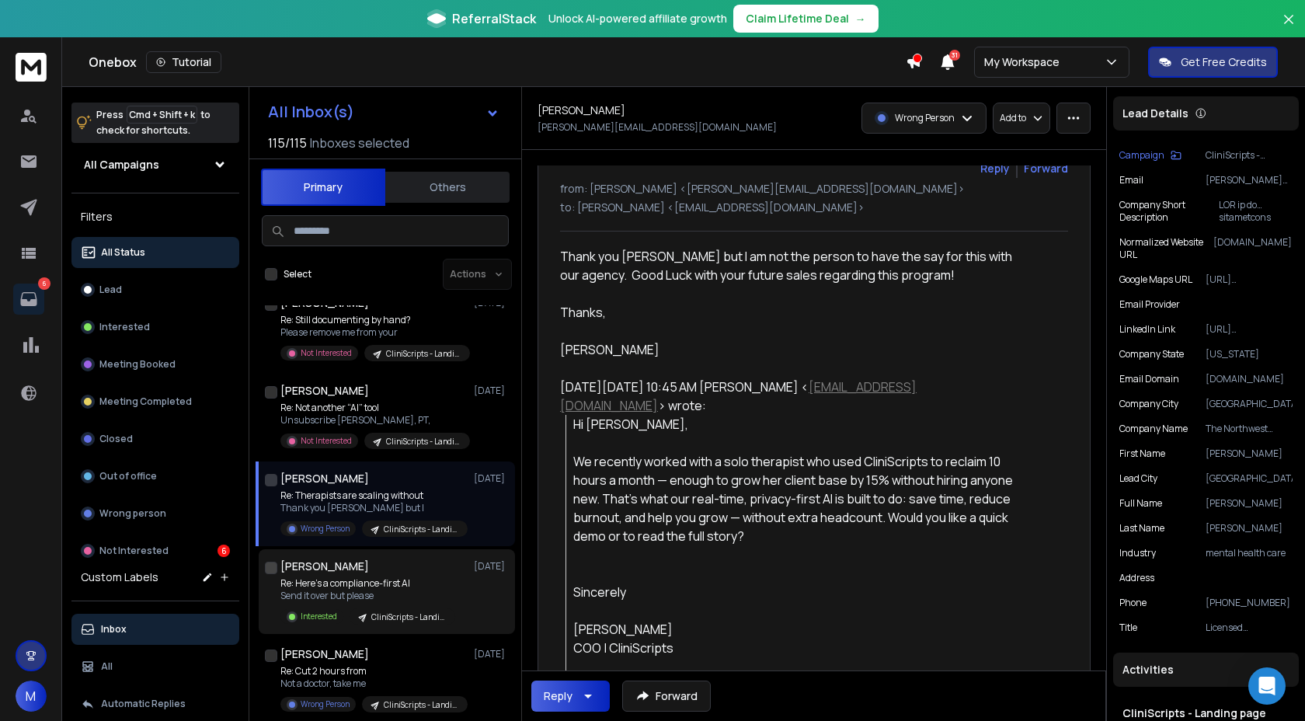
click at [430, 574] on div "Scot Nichols 29 Sep Re: Here’s a compliance-first AI Send it over but please In…" at bounding box center [394, 591] width 228 height 66
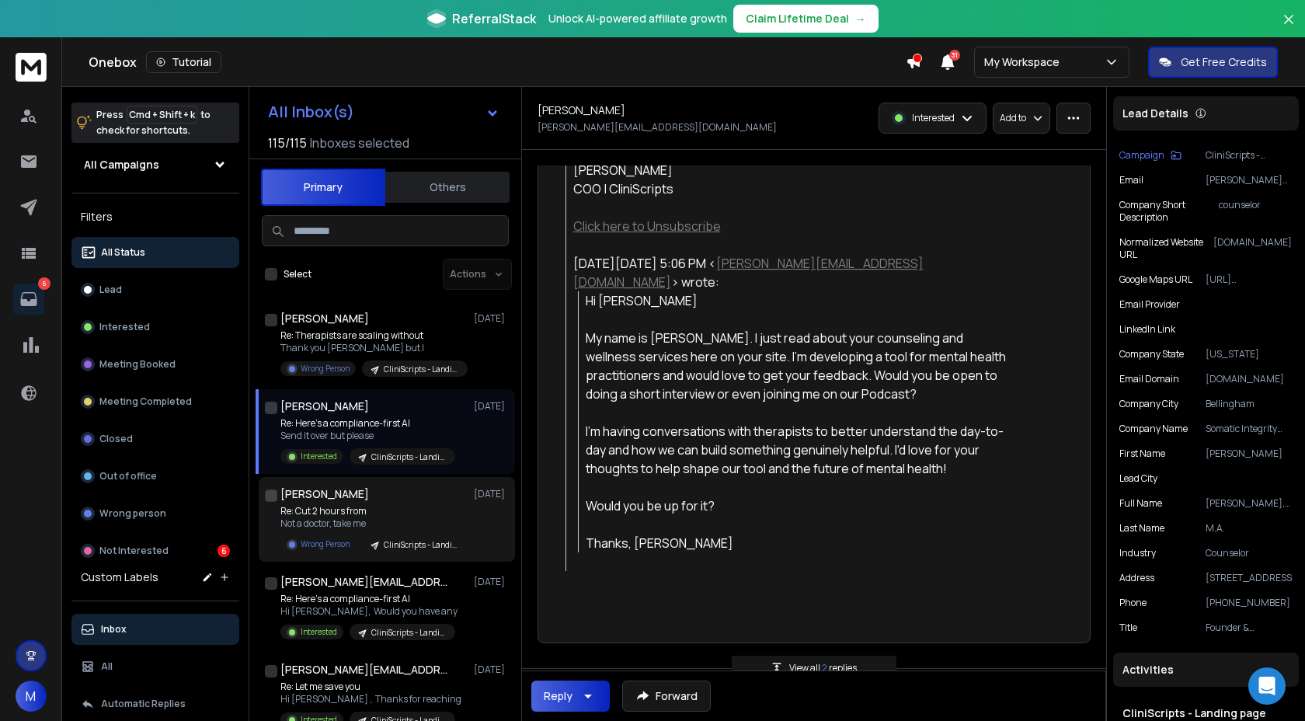
scroll to position [1150, 0]
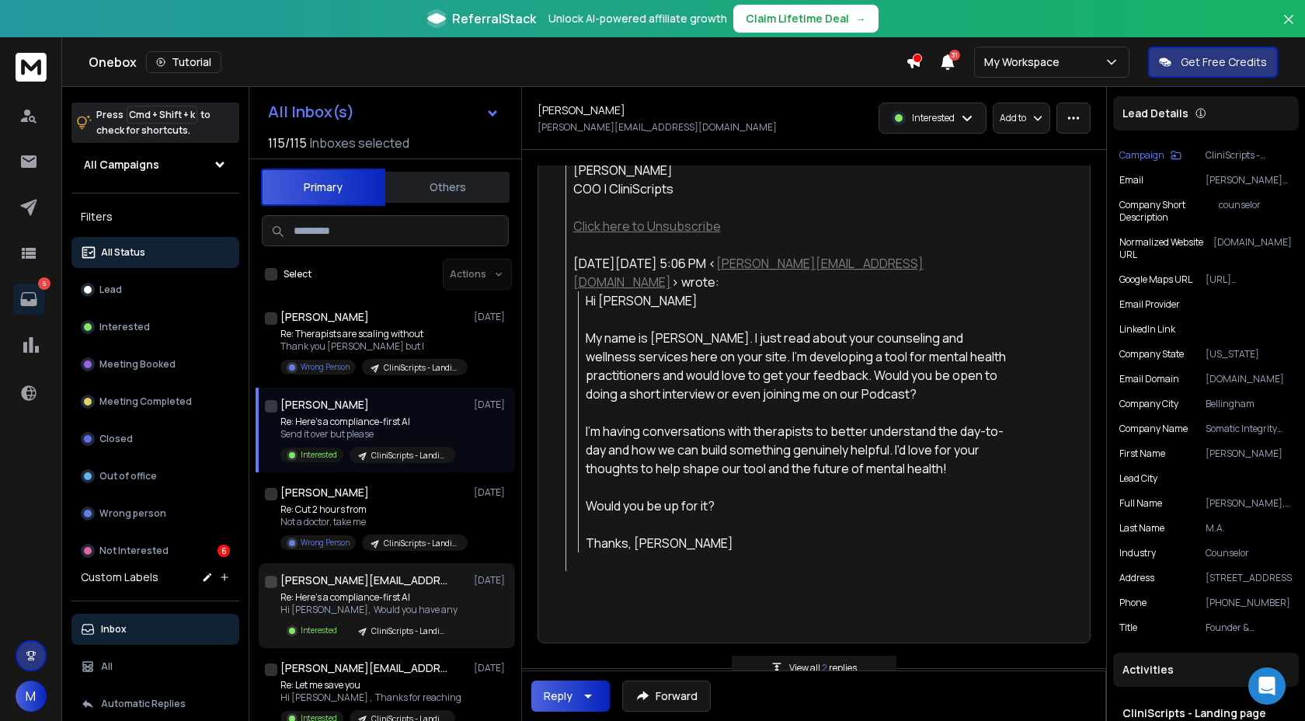
click at [409, 599] on p "Re: Here’s a compliance-first AI" at bounding box center [368, 597] width 177 height 12
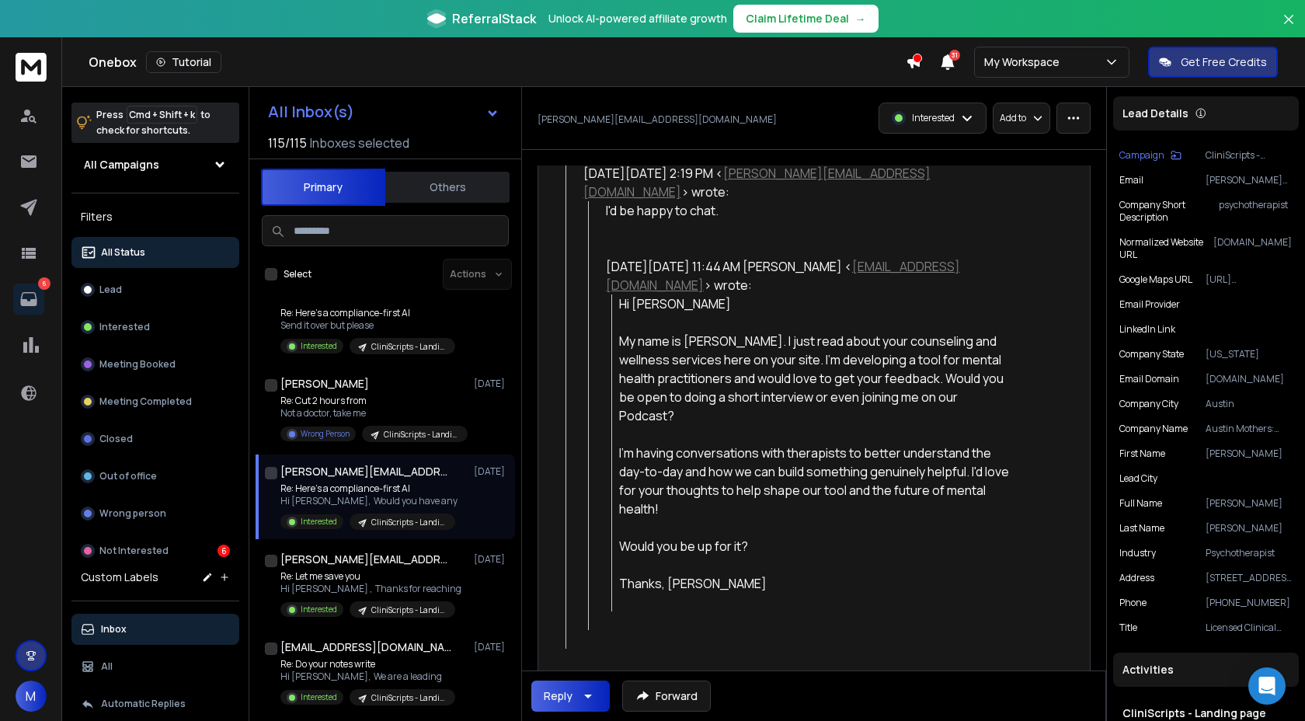
scroll to position [1260, 0]
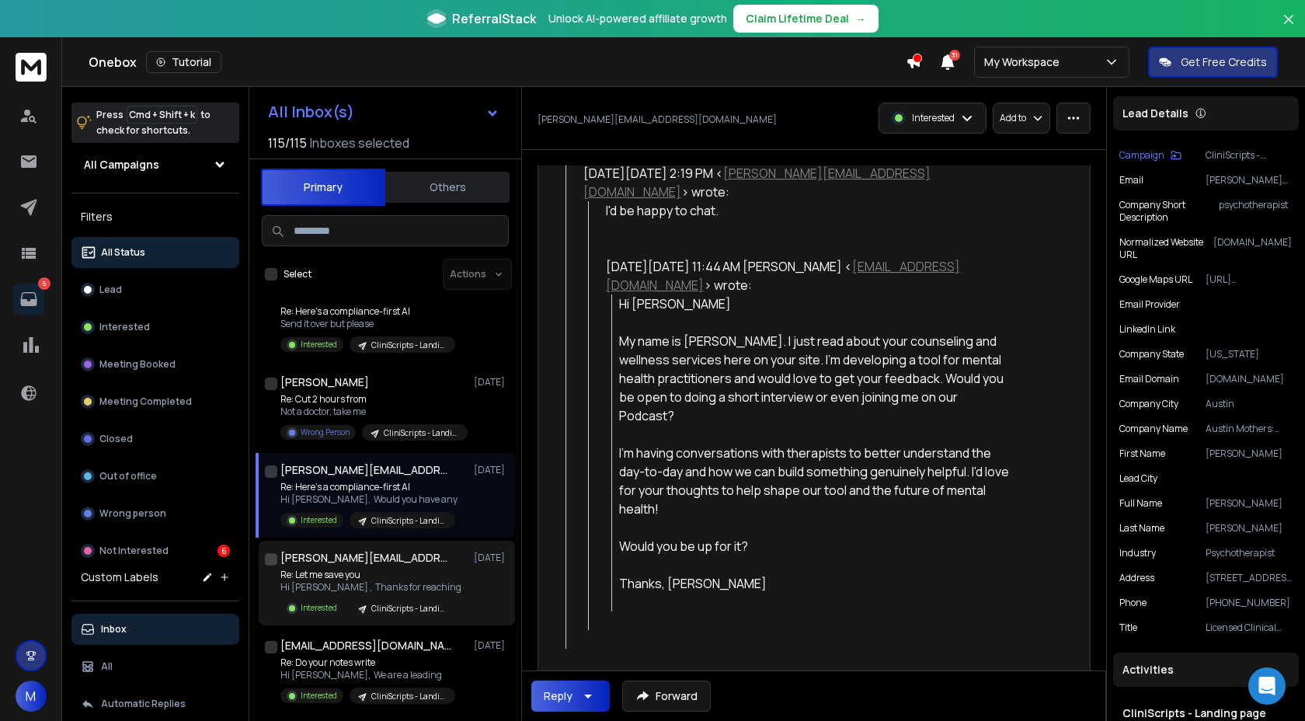
click at [419, 570] on p "Re: Let me save you" at bounding box center [370, 575] width 181 height 12
